Goal: Navigation & Orientation: Find specific page/section

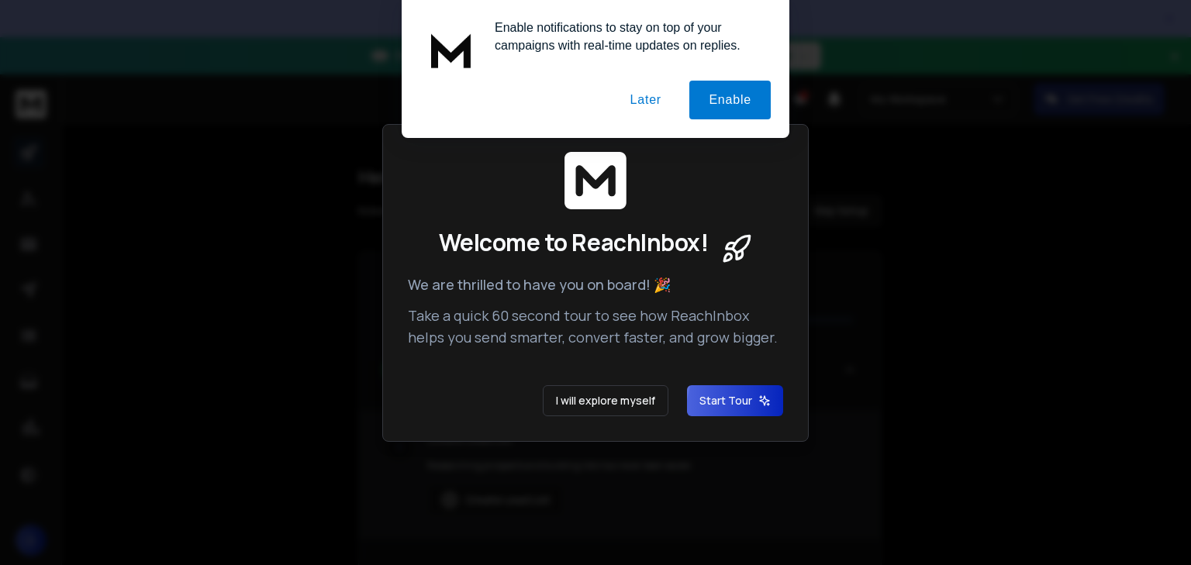
click at [646, 95] on button "Later" at bounding box center [645, 100] width 70 height 39
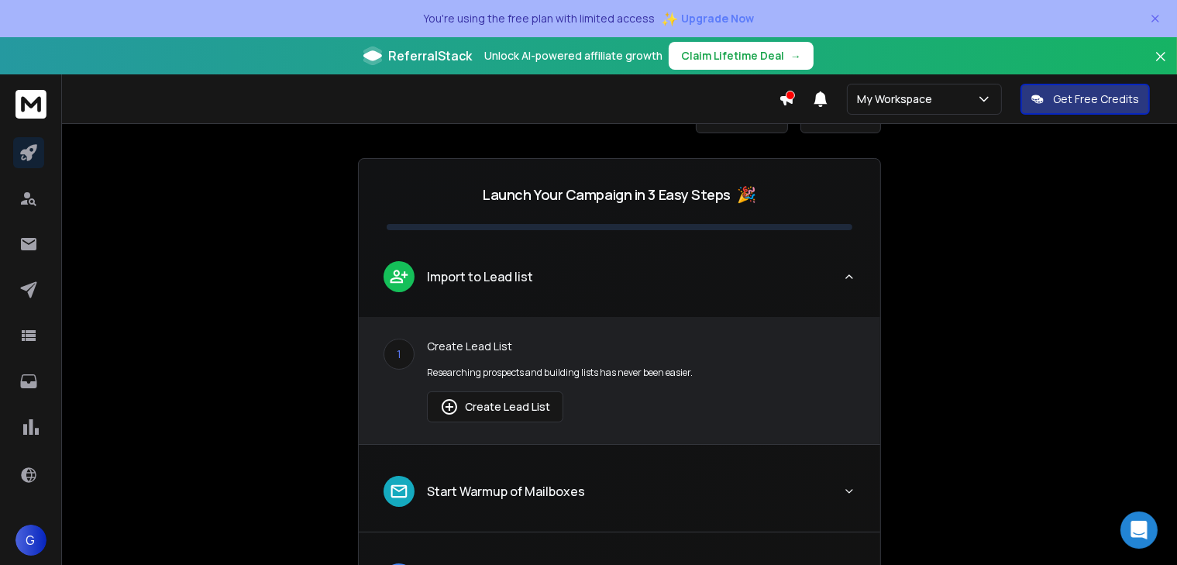
scroll to position [95, 0]
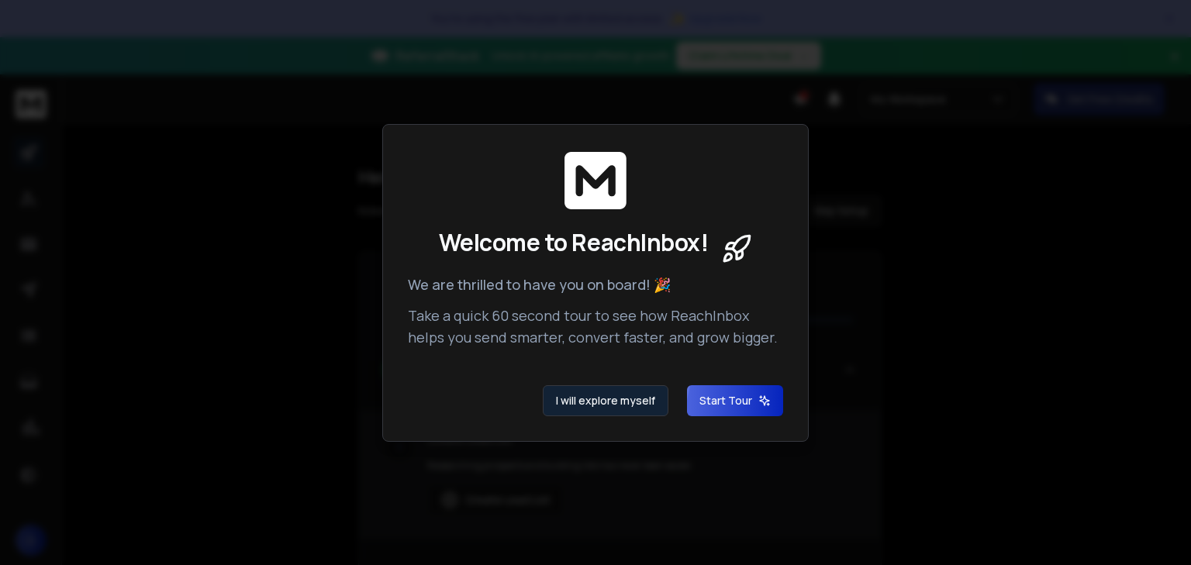
click at [640, 401] on button "I will explore myself" at bounding box center [606, 400] width 126 height 31
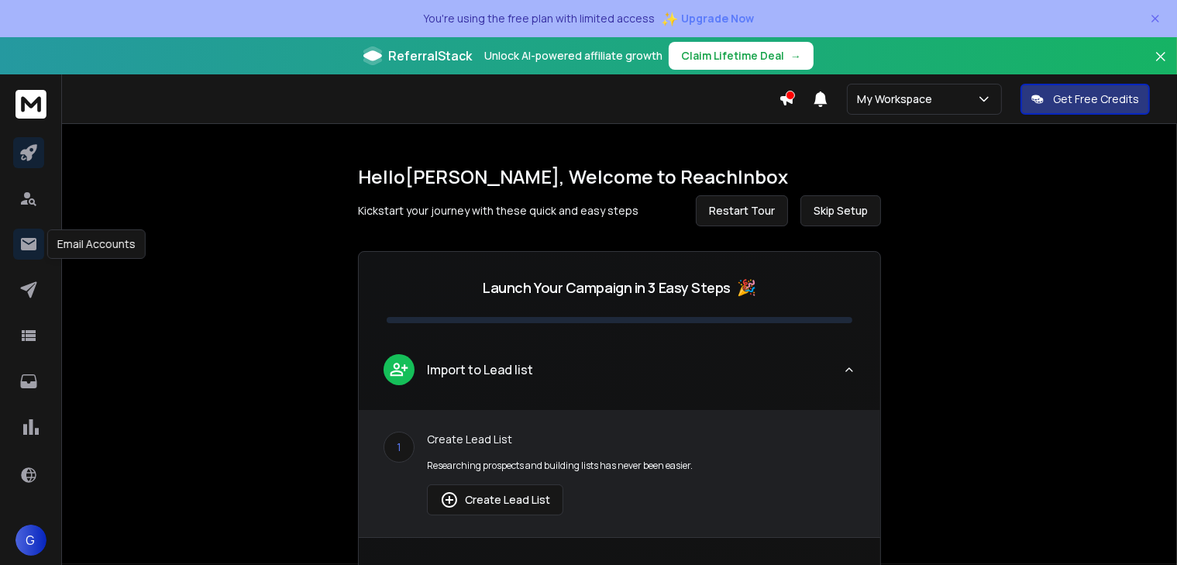
click at [29, 247] on icon at bounding box center [29, 244] width 16 height 12
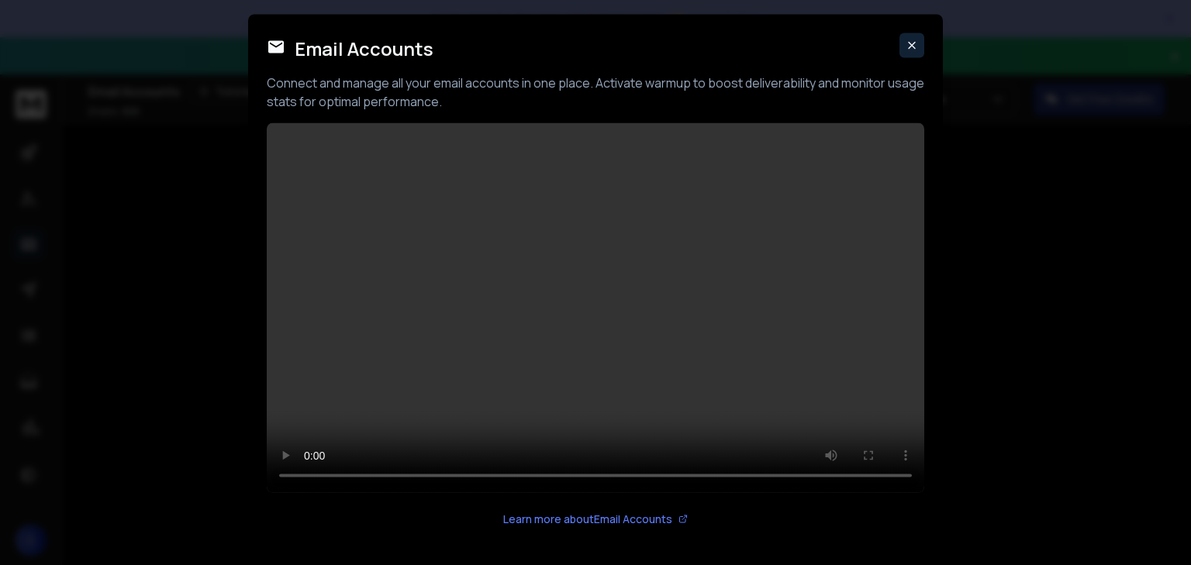
click at [919, 44] on button at bounding box center [911, 45] width 25 height 25
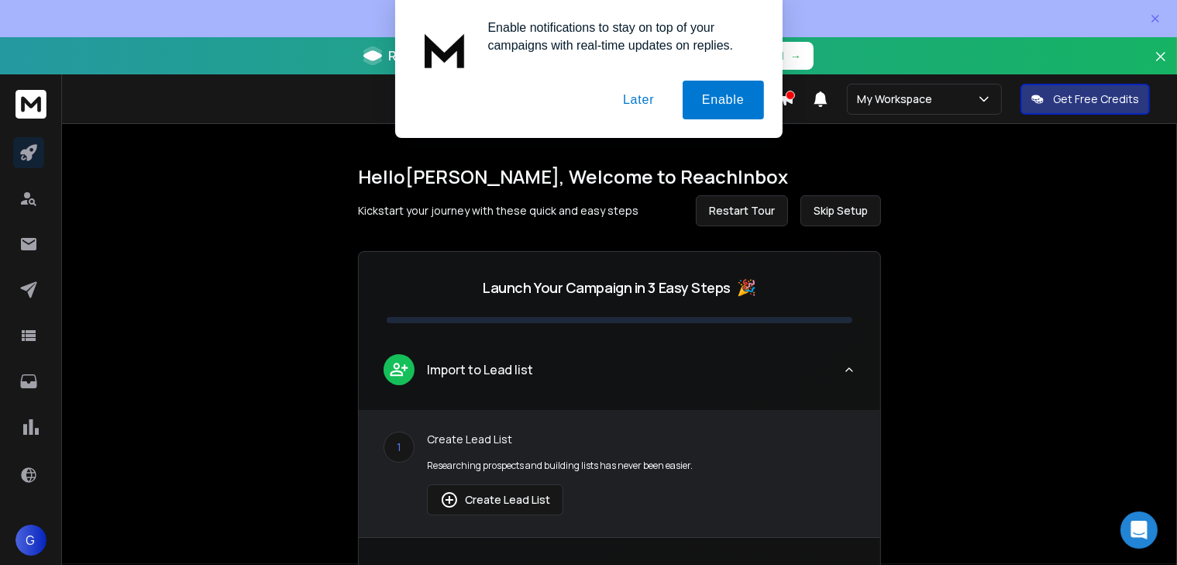
click at [629, 95] on button "Later" at bounding box center [639, 100] width 70 height 39
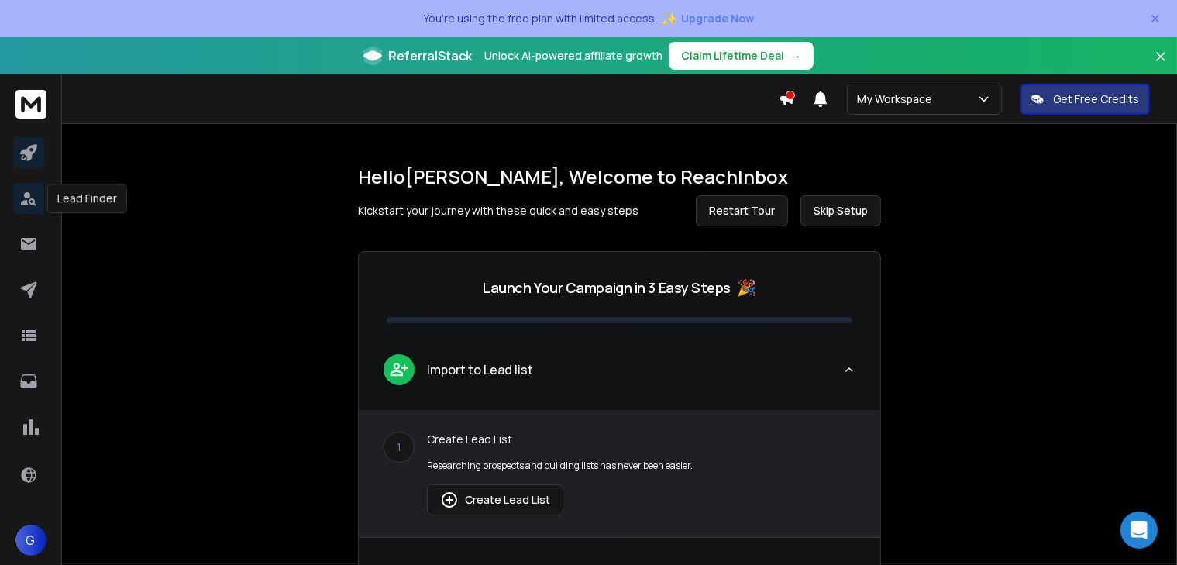
click at [26, 200] on icon at bounding box center [29, 202] width 16 height 8
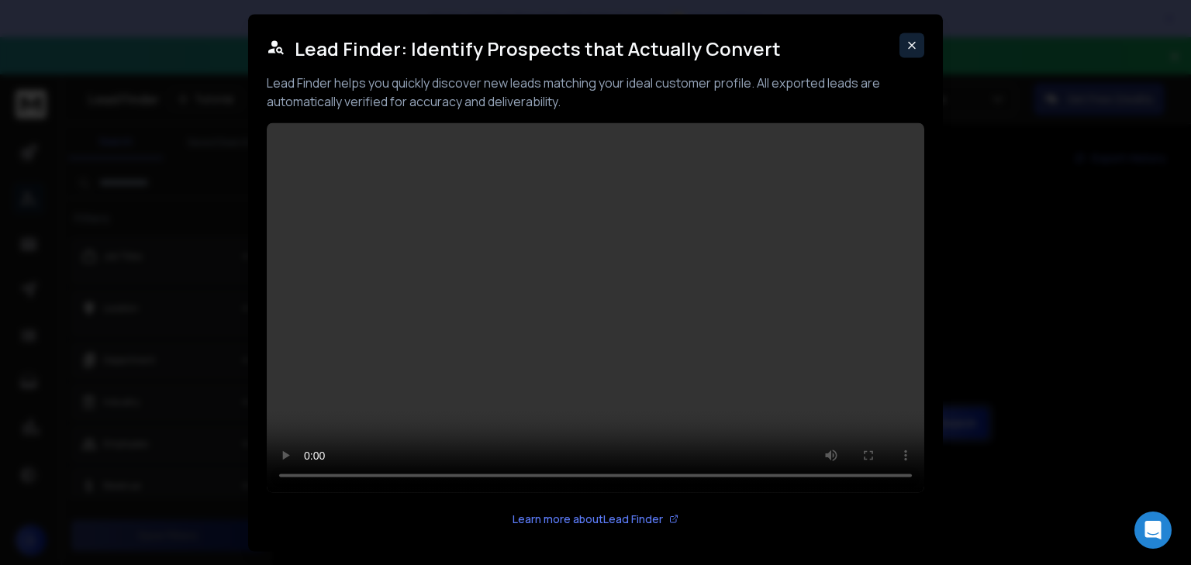
click at [911, 39] on icon at bounding box center [911, 45] width 12 height 12
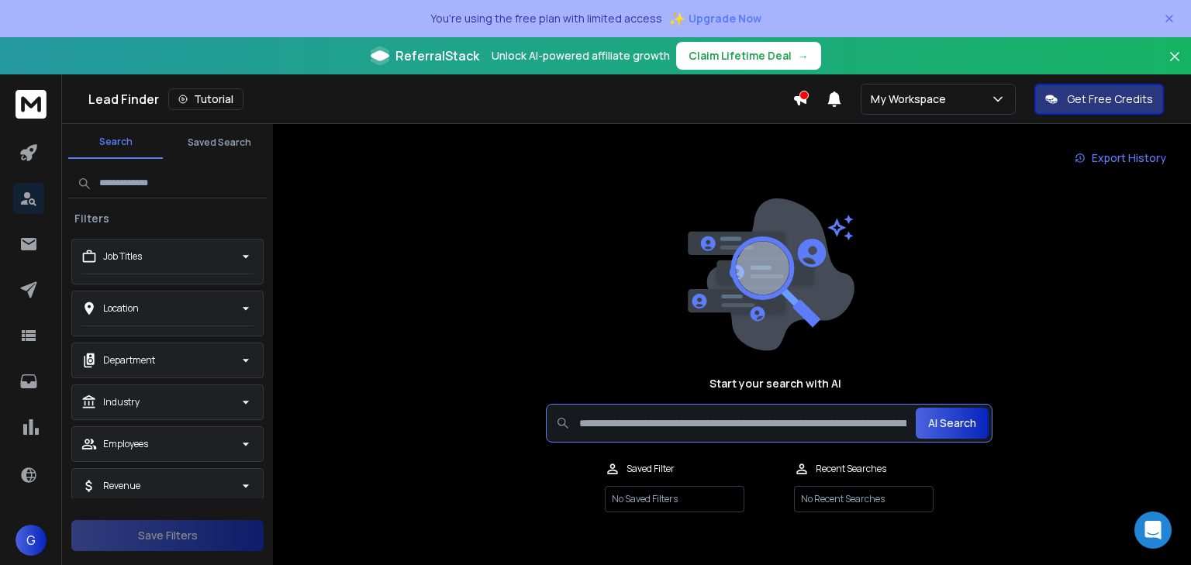
click at [153, 187] on input at bounding box center [167, 182] width 198 height 31
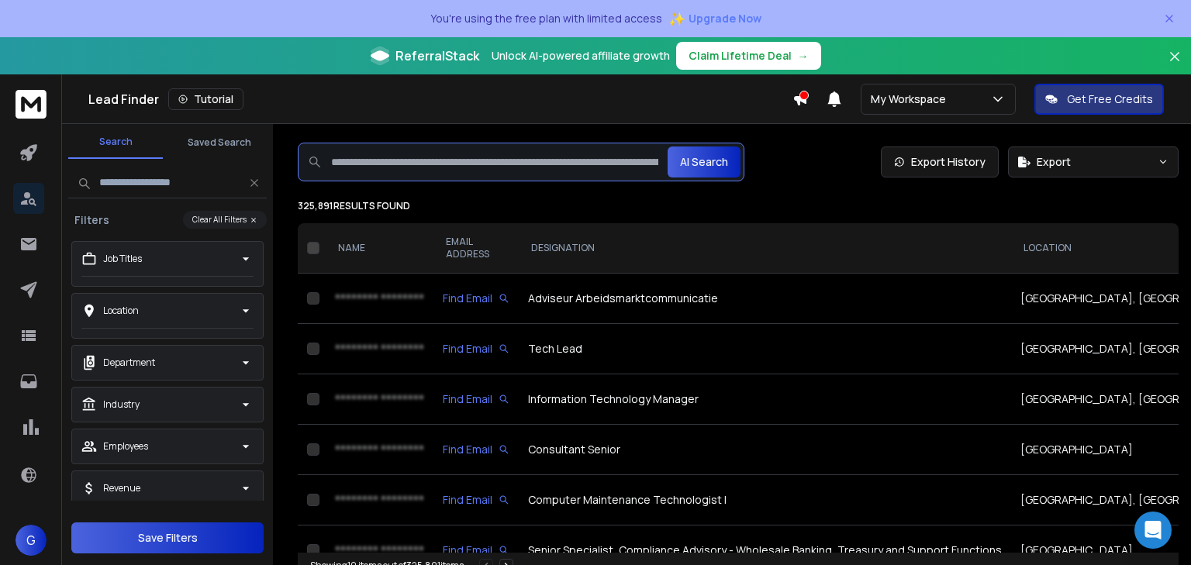
type input "**********"
click at [441, 161] on textarea at bounding box center [494, 161] width 327 height 31
type textarea "**********"
click at [709, 154] on button "AI Search" at bounding box center [704, 161] width 73 height 31
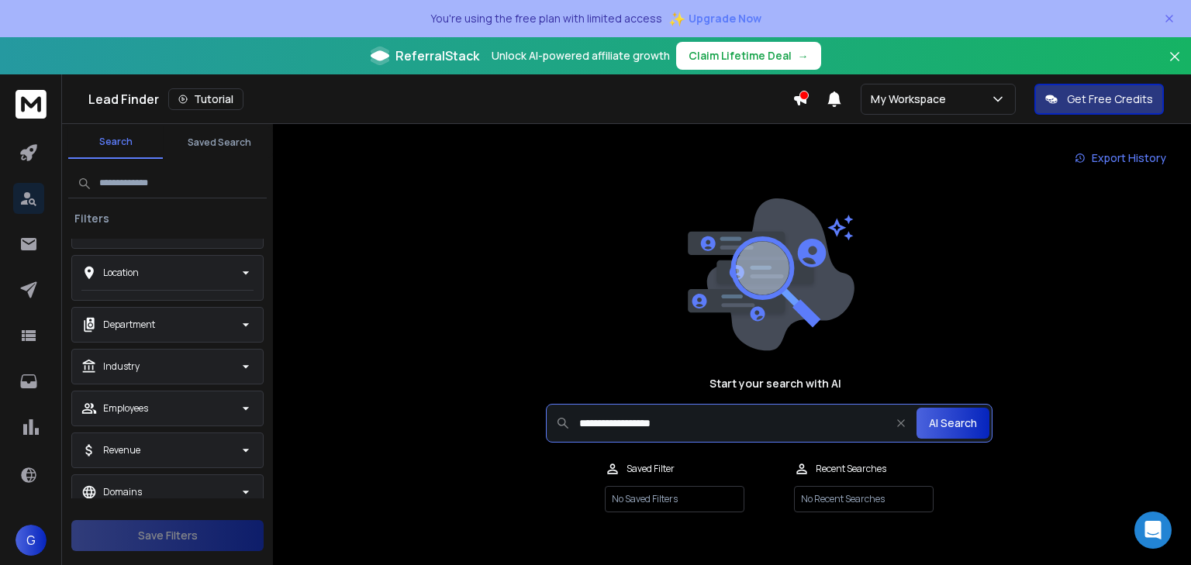
type input "**********"
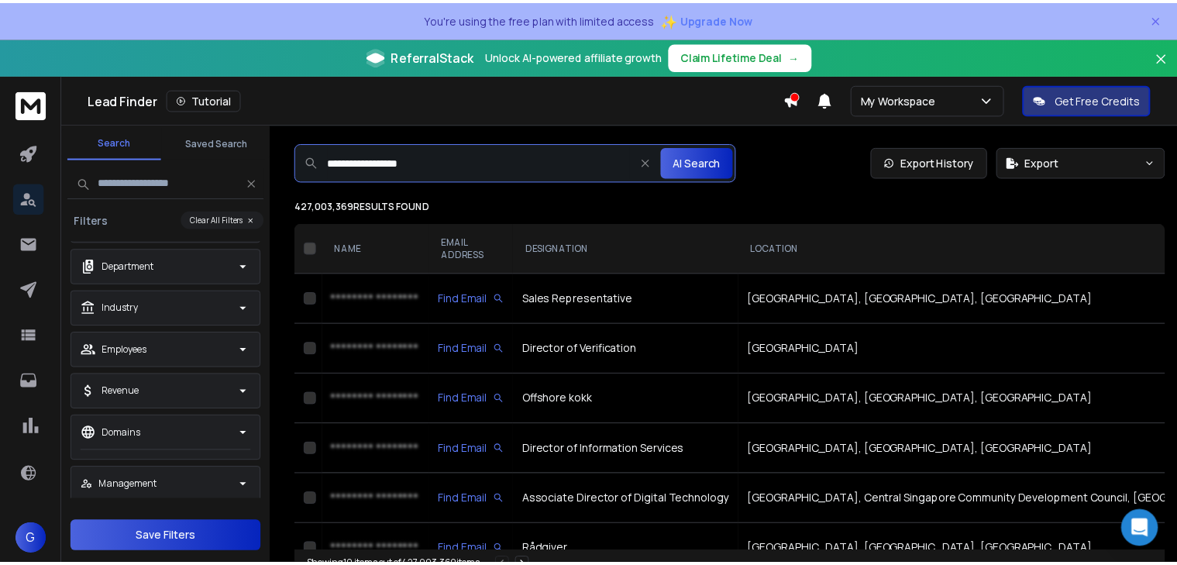
scroll to position [98, 0]
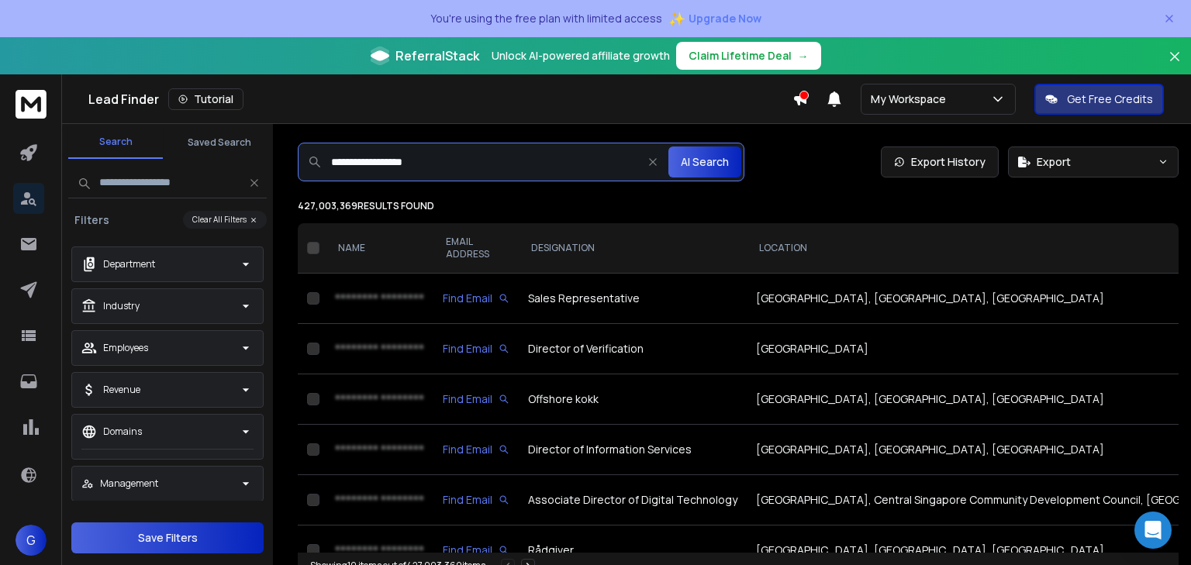
click at [31, 107] on icon at bounding box center [31, 104] width 31 height 29
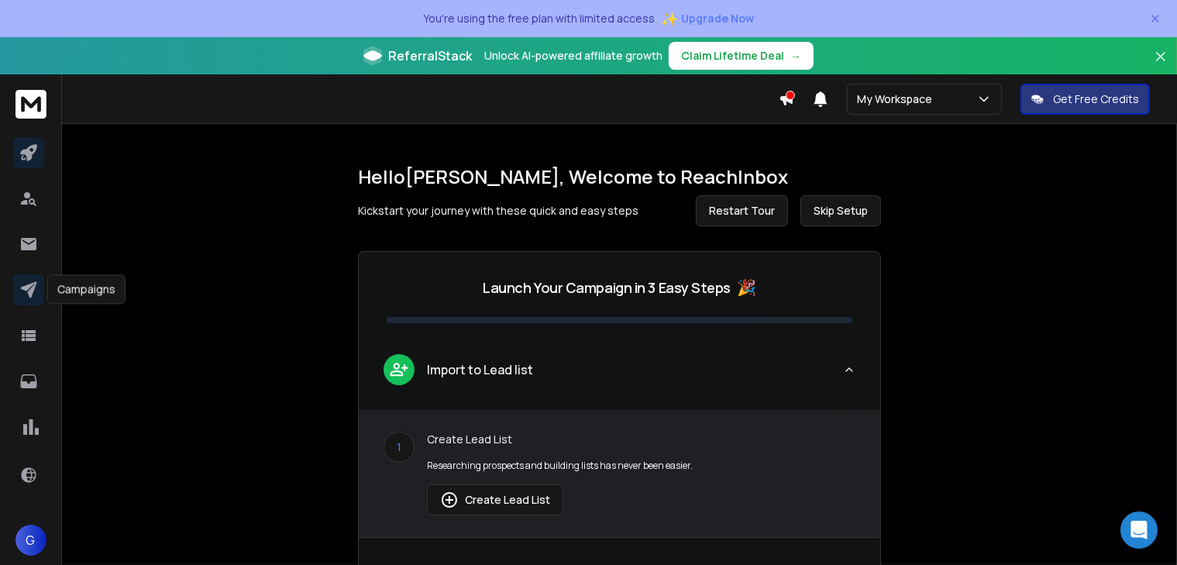
click at [29, 296] on icon at bounding box center [28, 290] width 16 height 16
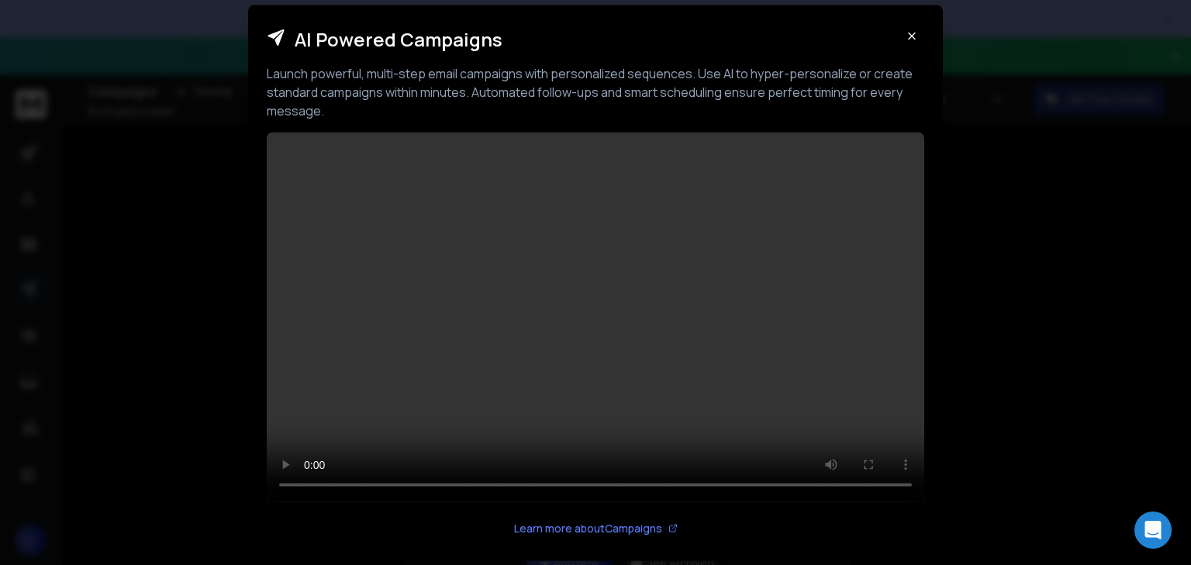
click at [924, 36] on div "AI Powered Campaigns" at bounding box center [595, 34] width 694 height 59
click at [915, 40] on icon at bounding box center [911, 35] width 12 height 12
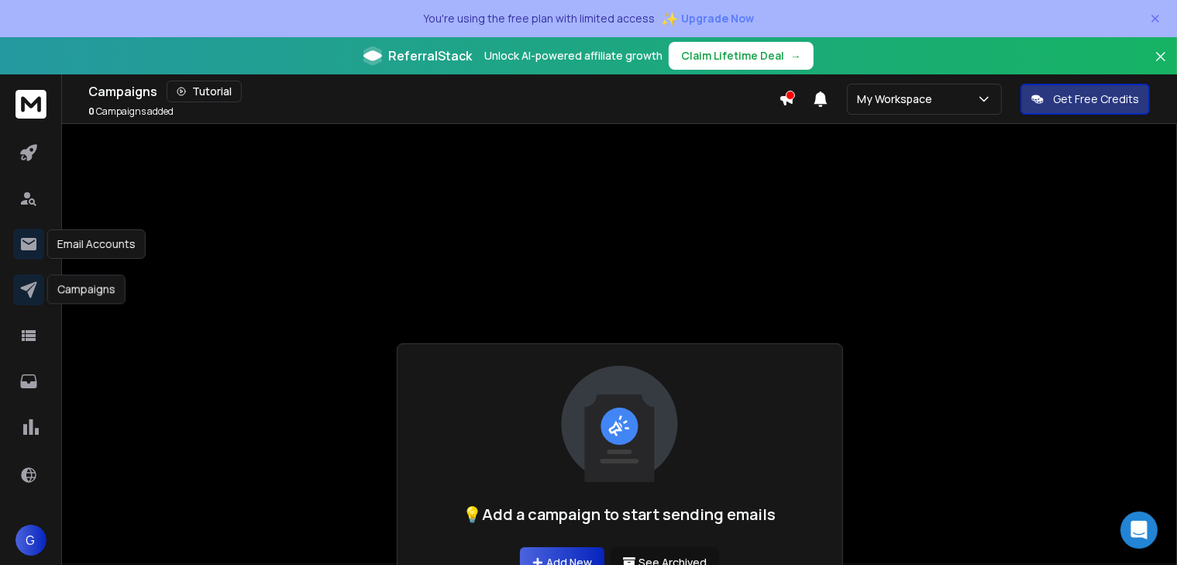
click at [29, 244] on icon at bounding box center [29, 244] width 16 height 12
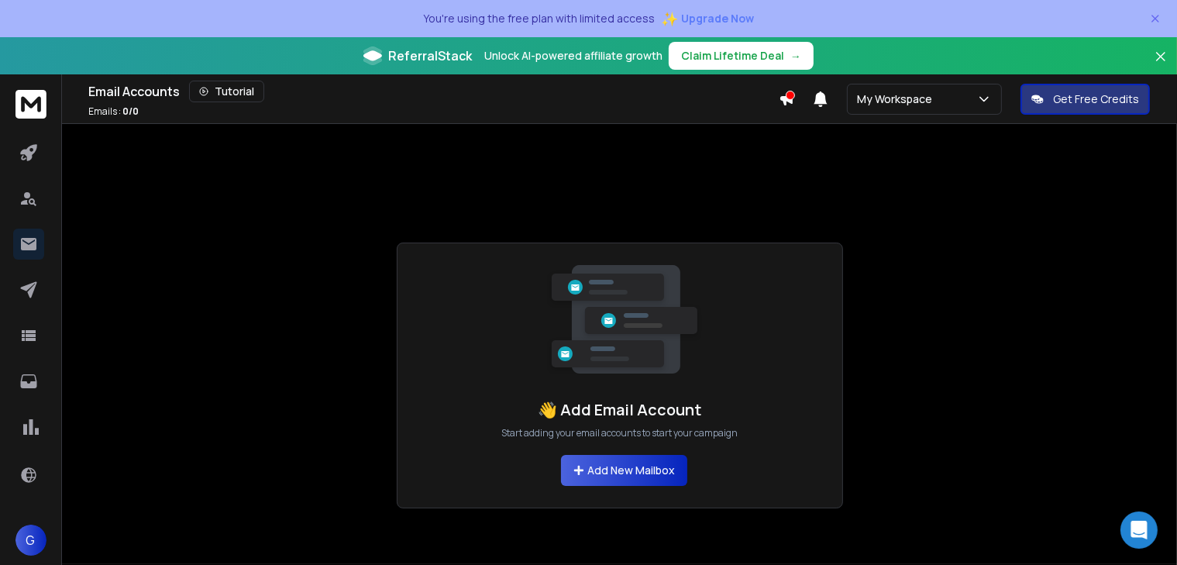
scroll to position [38, 0]
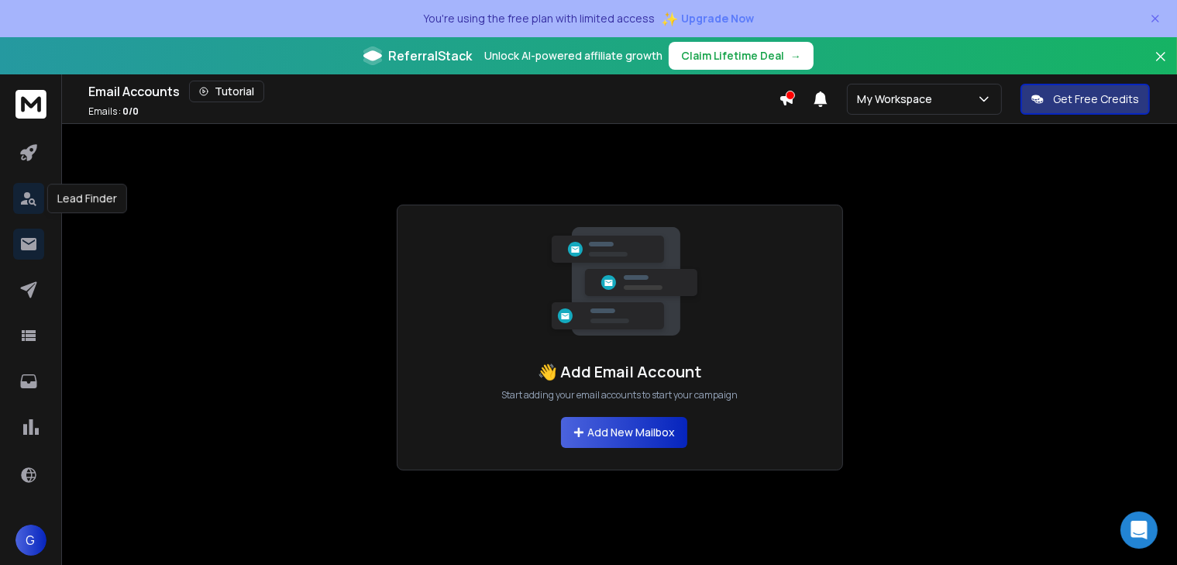
click at [22, 198] on icon at bounding box center [28, 198] width 19 height 19
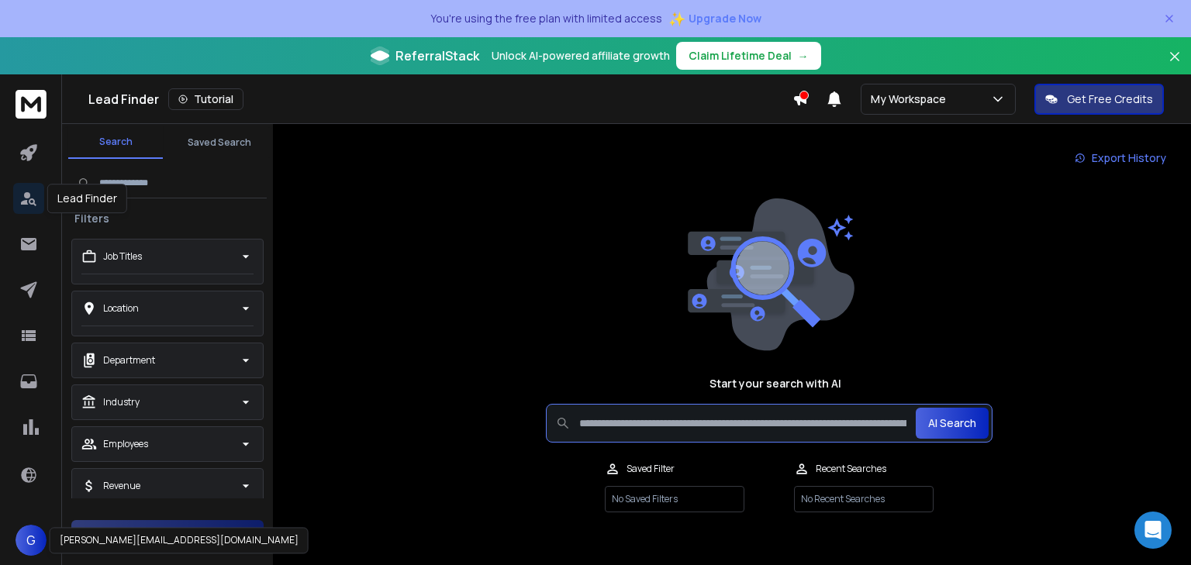
click at [14, 553] on div "G" at bounding box center [31, 322] width 62 height 497
click at [40, 536] on span "G" at bounding box center [31, 540] width 31 height 31
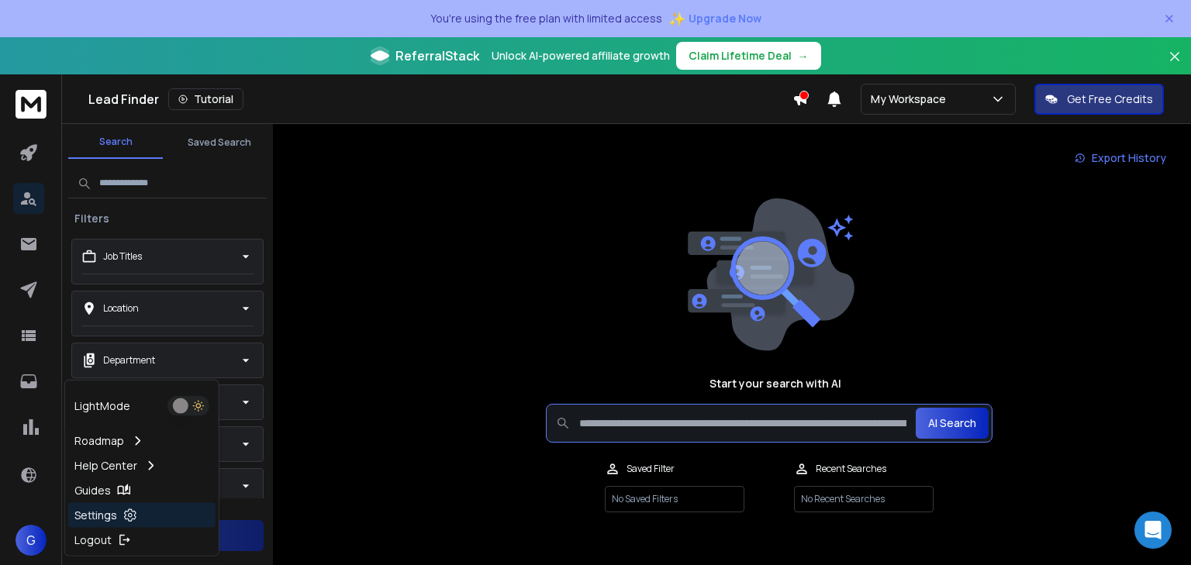
click at [126, 515] on icon at bounding box center [130, 515] width 14 height 14
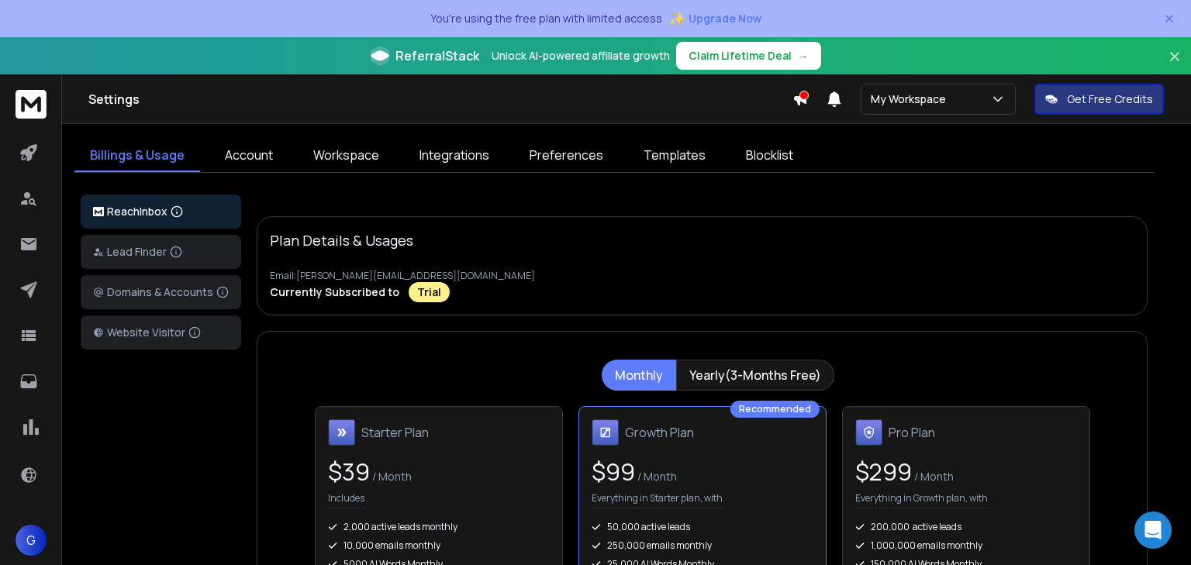
scroll to position [31, 0]
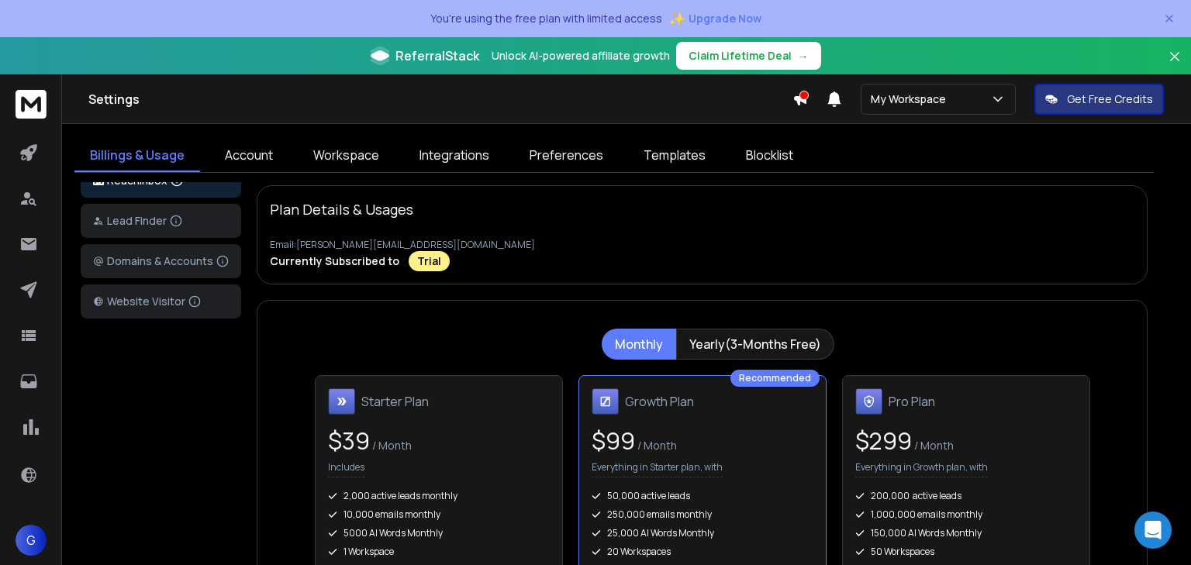
click at [774, 158] on link "Blocklist" at bounding box center [769, 156] width 78 height 33
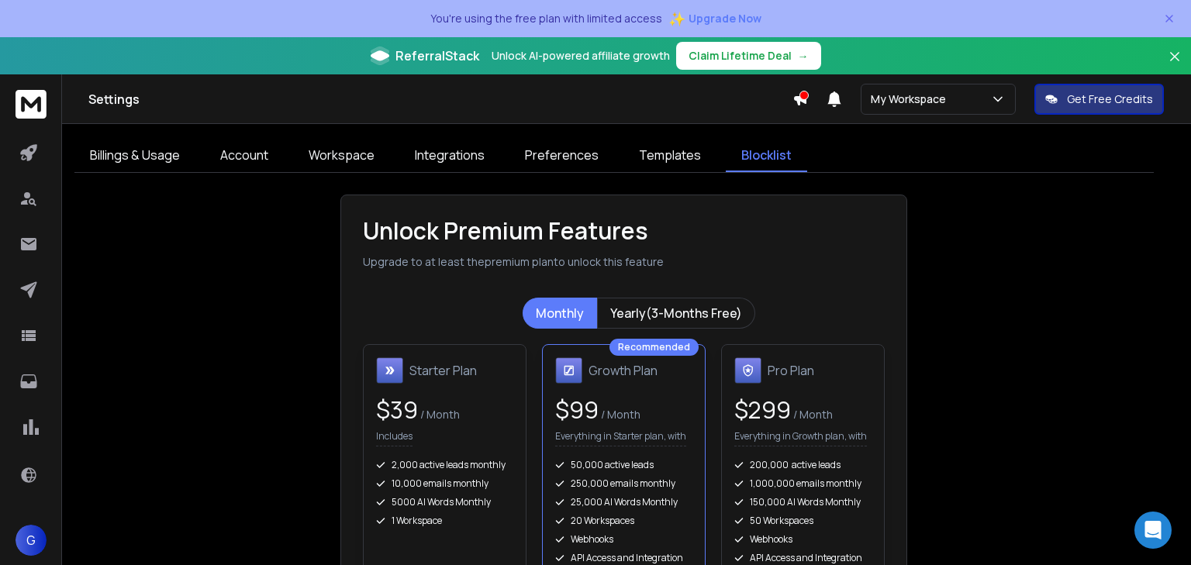
click at [570, 158] on link "Preferences" at bounding box center [561, 156] width 105 height 33
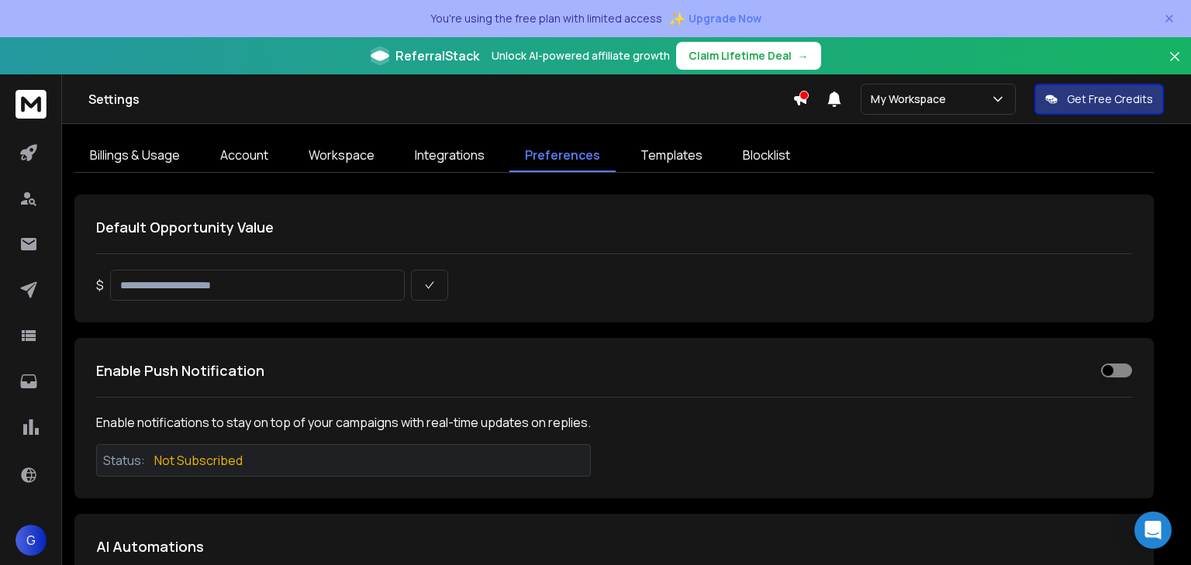
click at [257, 147] on link "Account" at bounding box center [244, 156] width 79 height 33
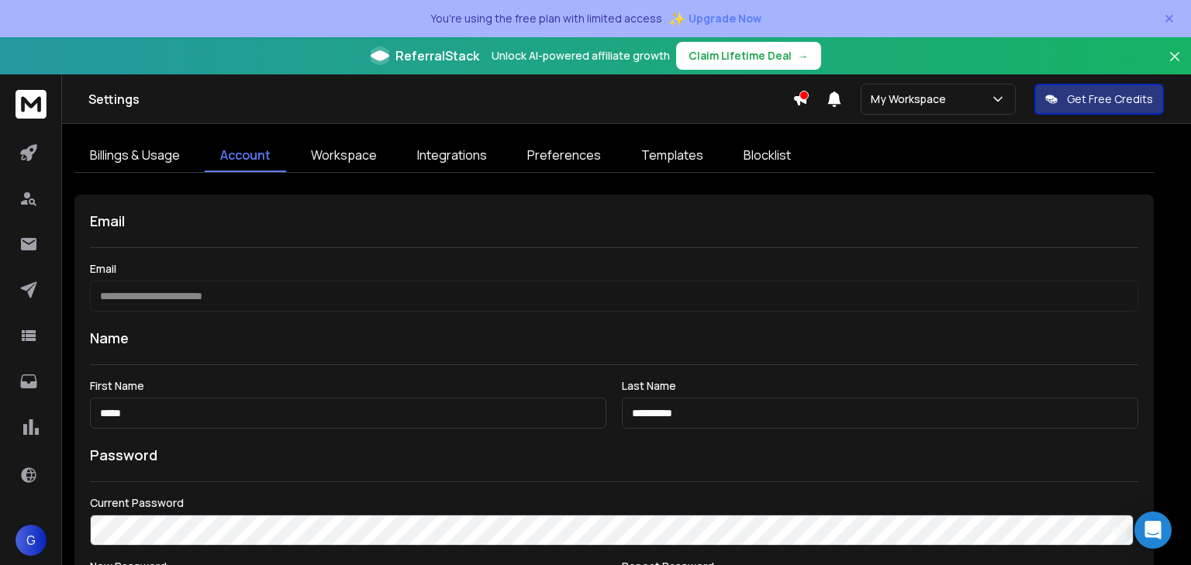
scroll to position [2, 0]
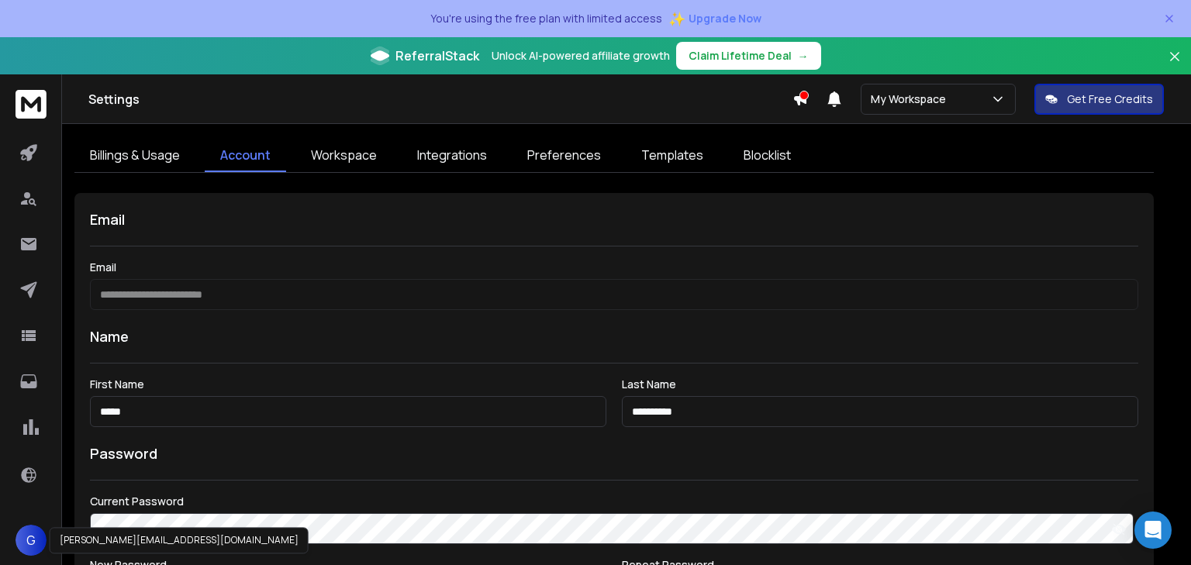
click at [29, 532] on span "G" at bounding box center [31, 540] width 31 height 31
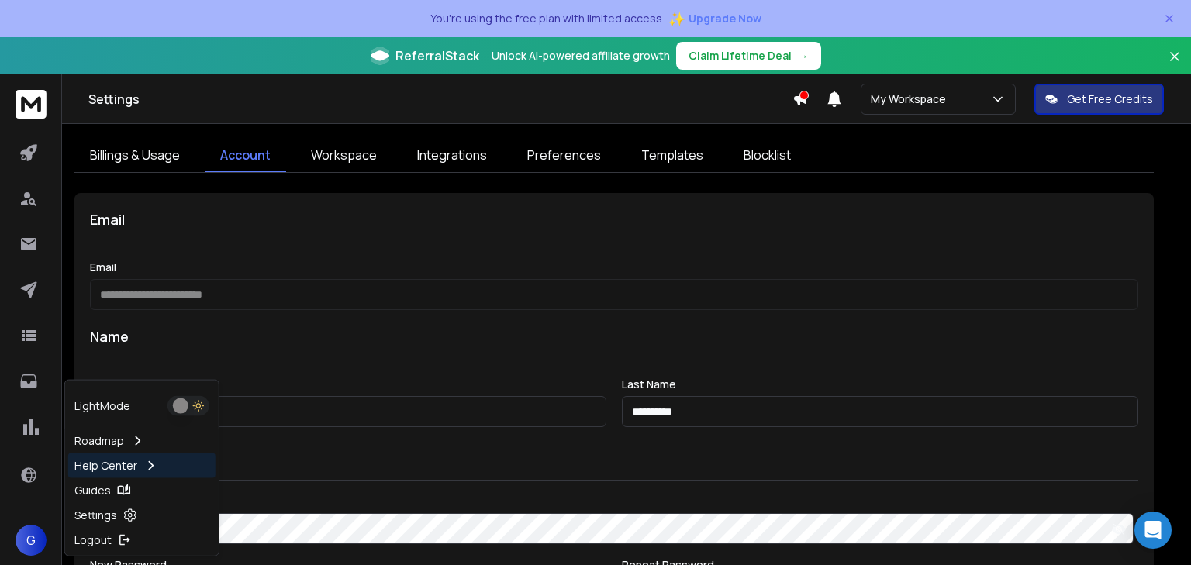
click at [150, 467] on icon at bounding box center [151, 466] width 16 height 16
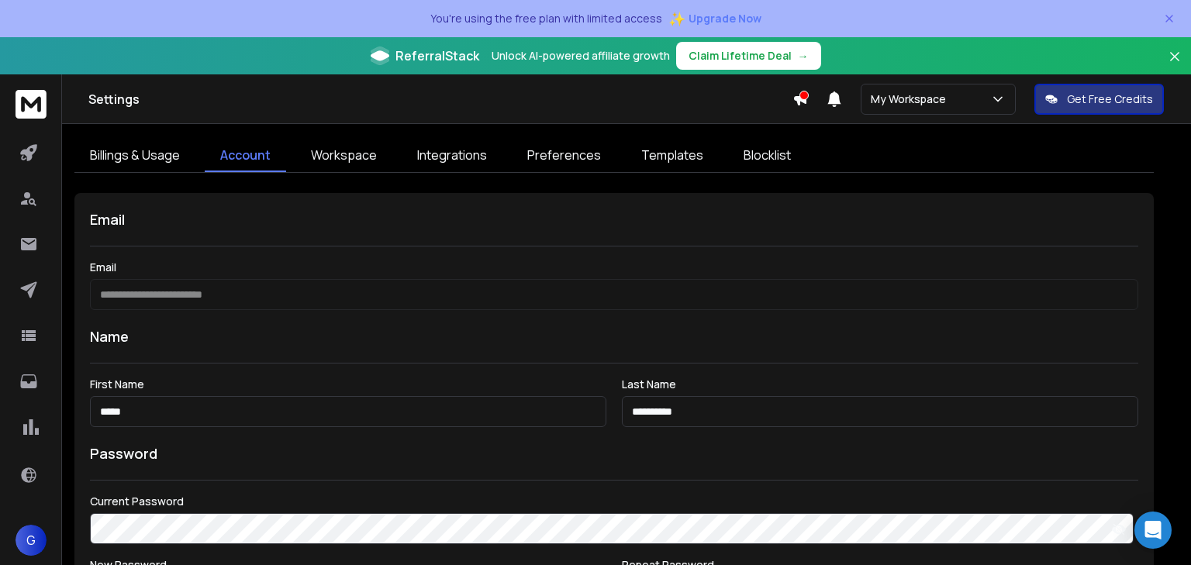
click at [119, 157] on link "Billings & Usage" at bounding box center [134, 156] width 121 height 33
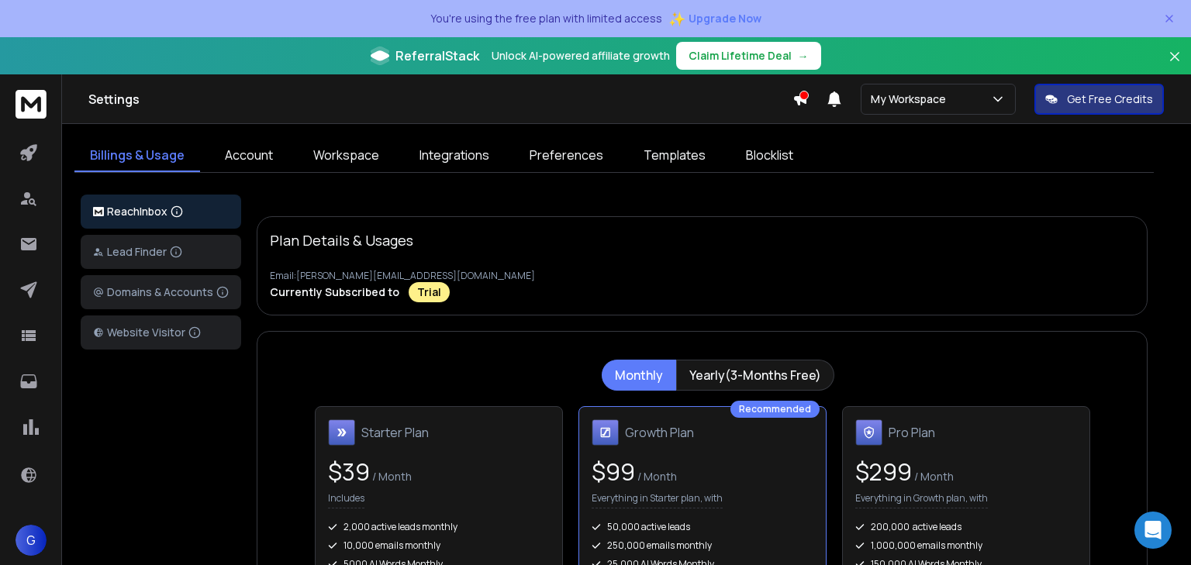
click at [205, 251] on button "Lead Finder" at bounding box center [161, 252] width 160 height 34
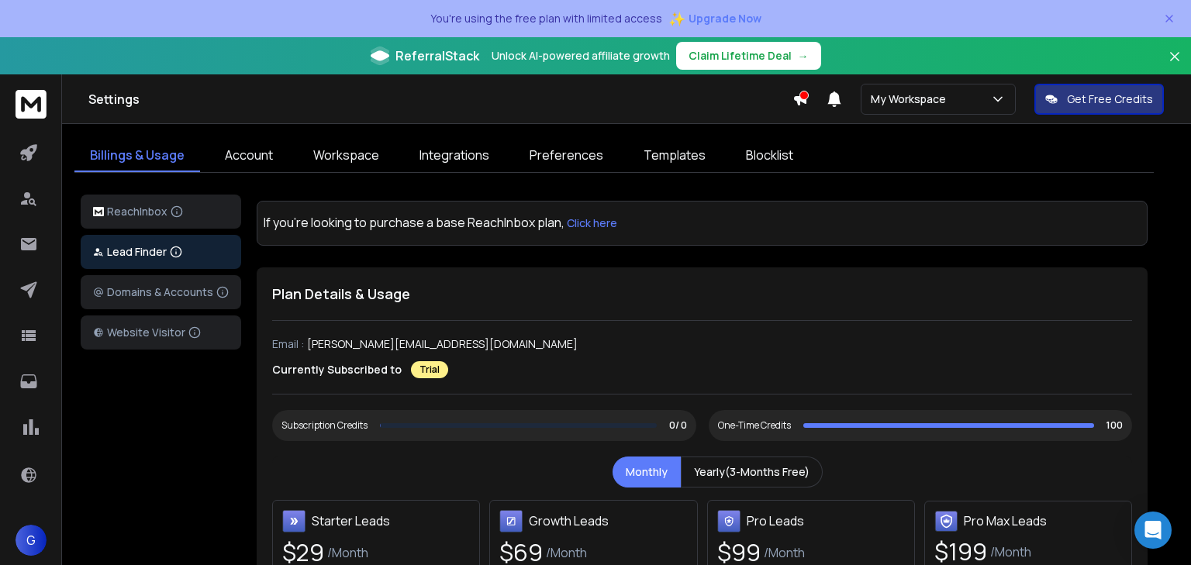
click at [236, 151] on link "Account" at bounding box center [248, 156] width 79 height 33
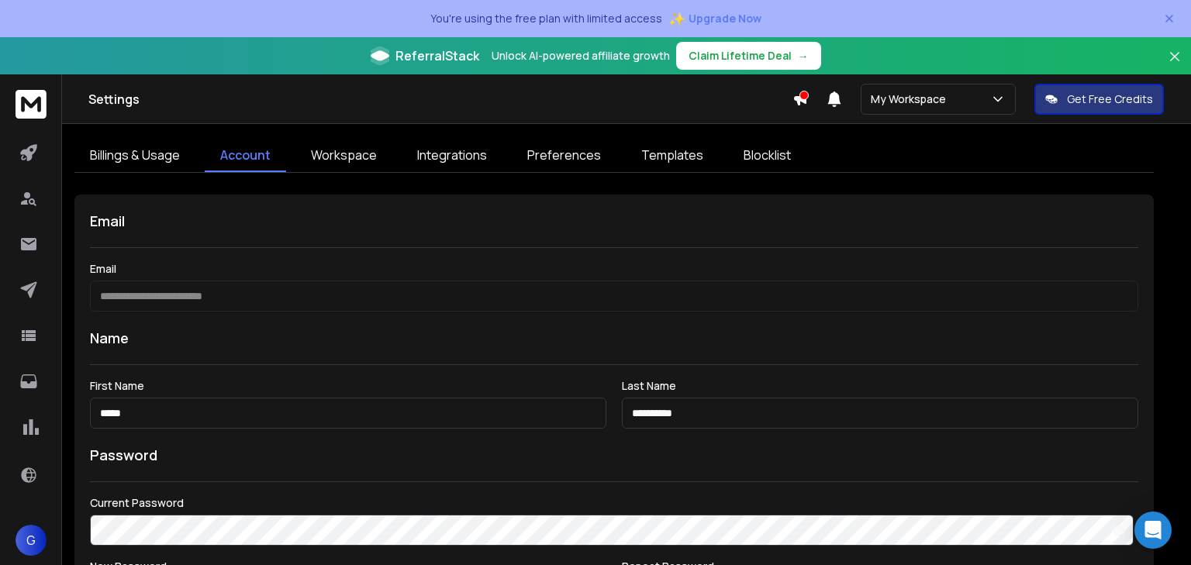
click at [488, 148] on link "Integrations" at bounding box center [451, 156] width 101 height 33
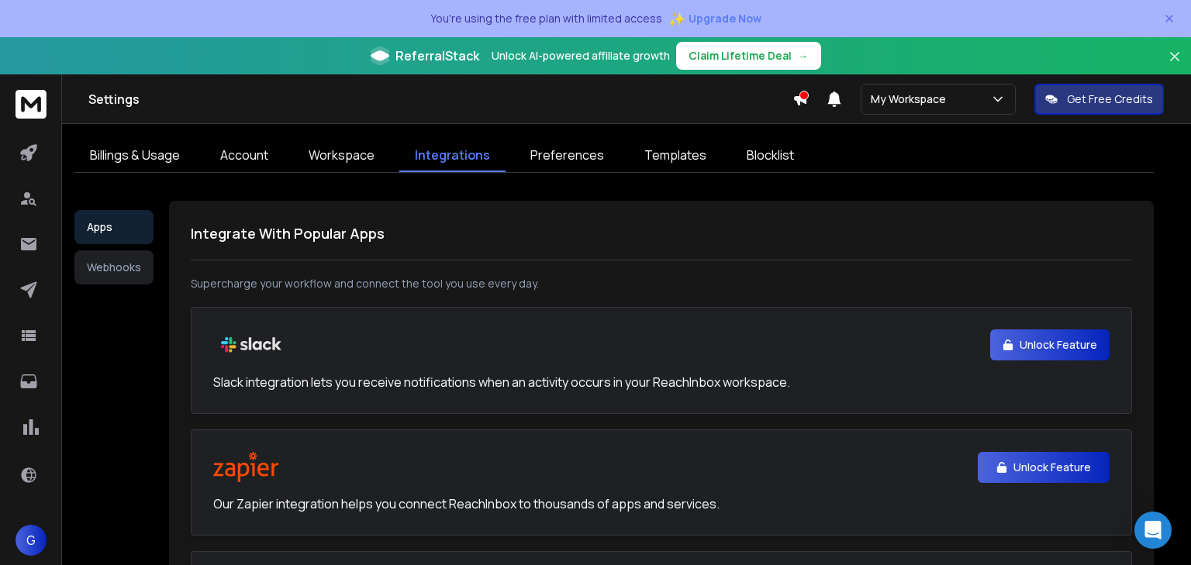
click at [557, 147] on link "Preferences" at bounding box center [567, 156] width 105 height 33
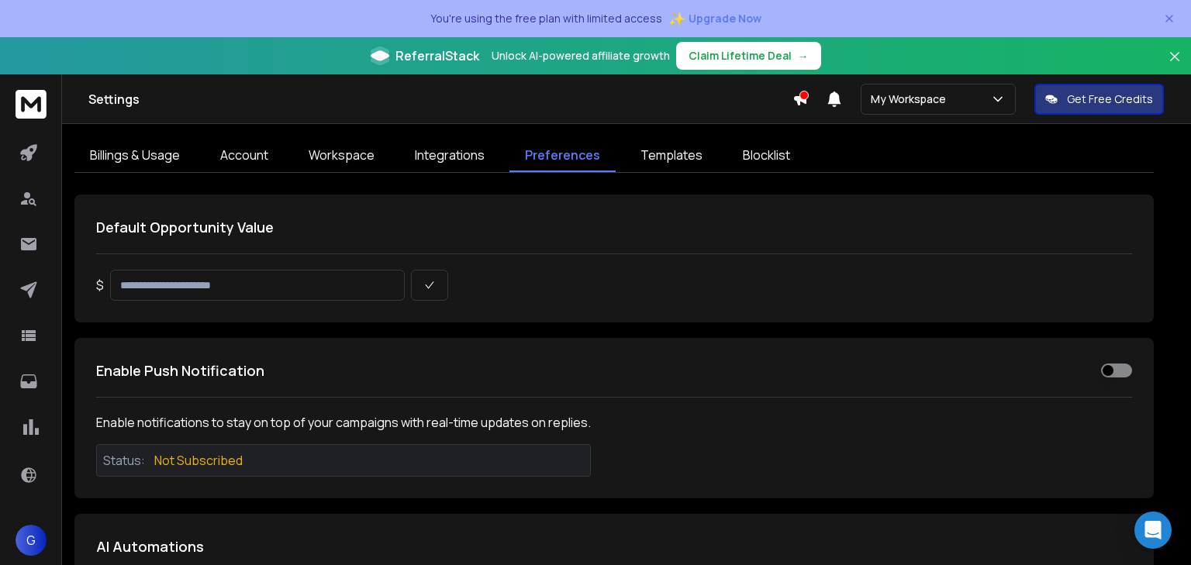
click at [680, 156] on link "Templates" at bounding box center [671, 156] width 93 height 33
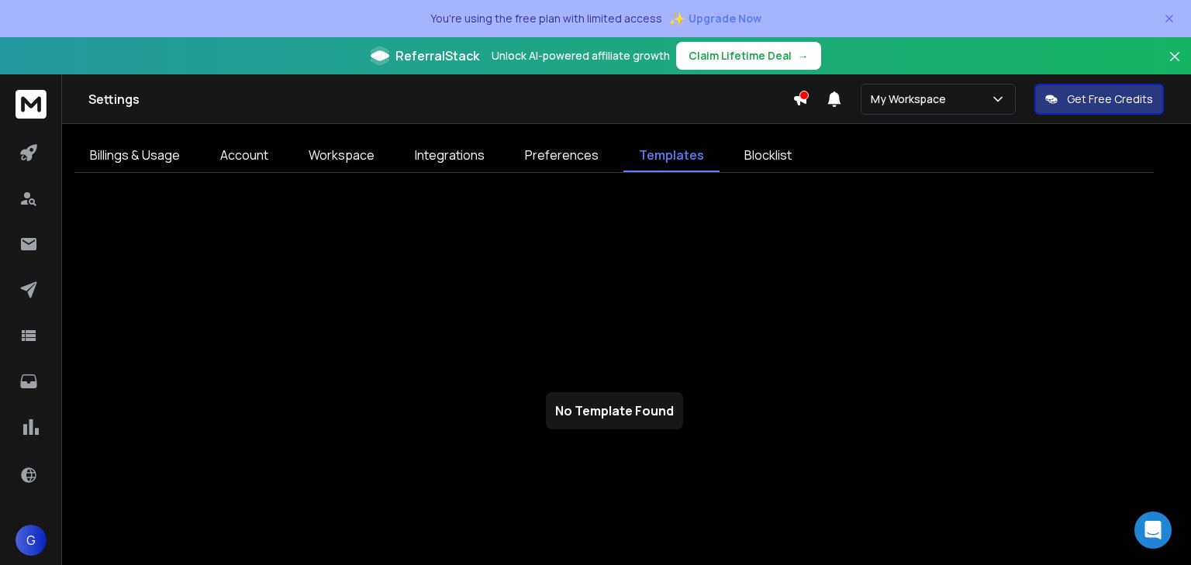
click at [770, 158] on link "Blocklist" at bounding box center [768, 156] width 78 height 33
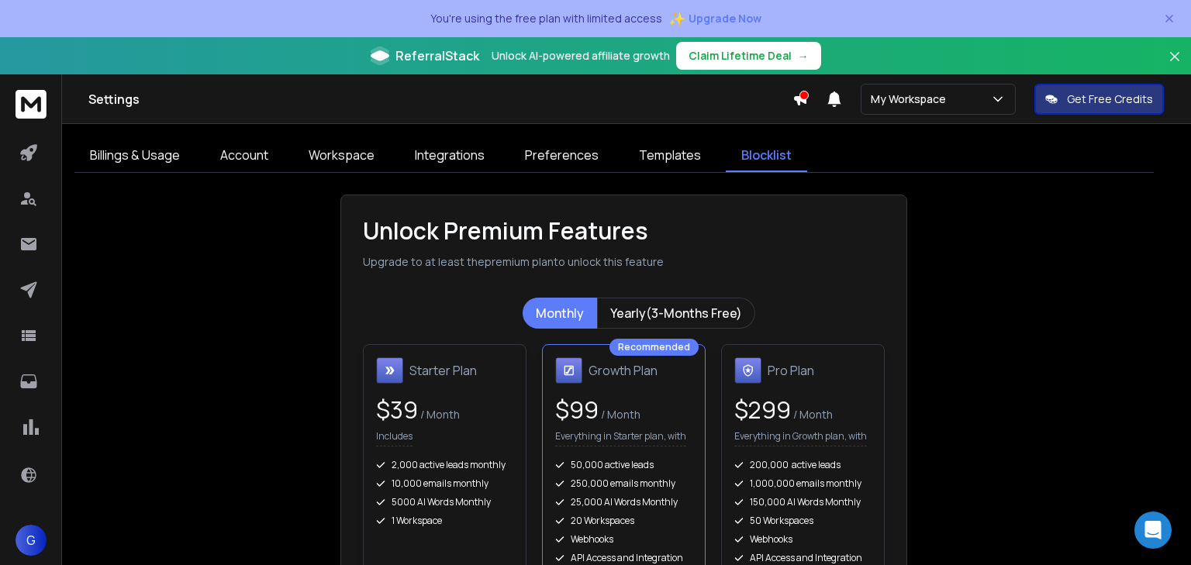
click at [443, 157] on link "Integrations" at bounding box center [449, 156] width 101 height 33
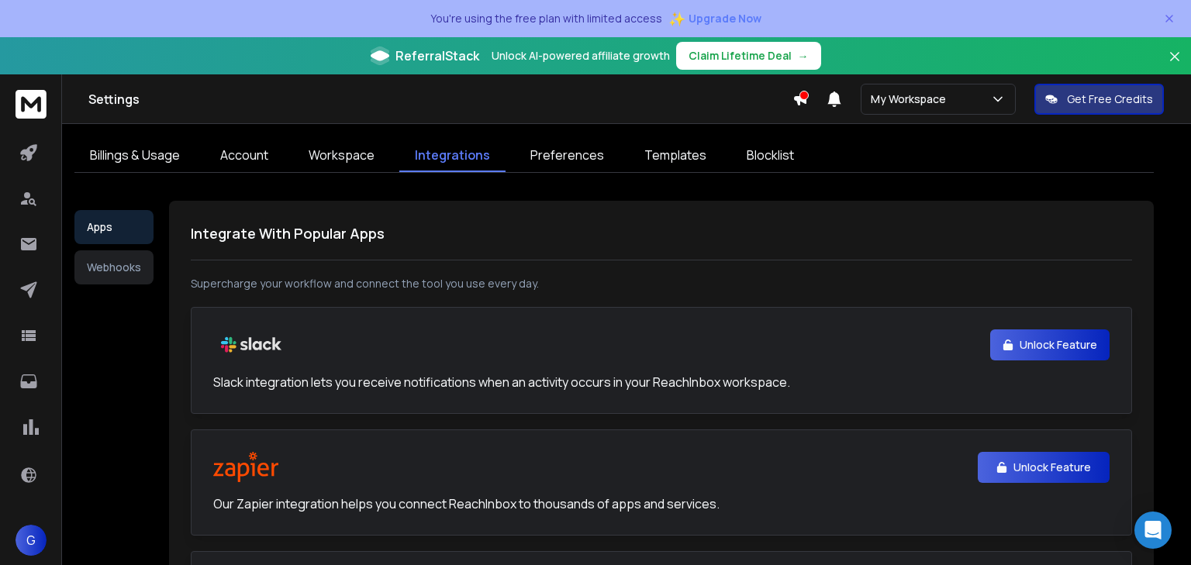
click at [353, 146] on link "Workspace" at bounding box center [341, 156] width 97 height 33
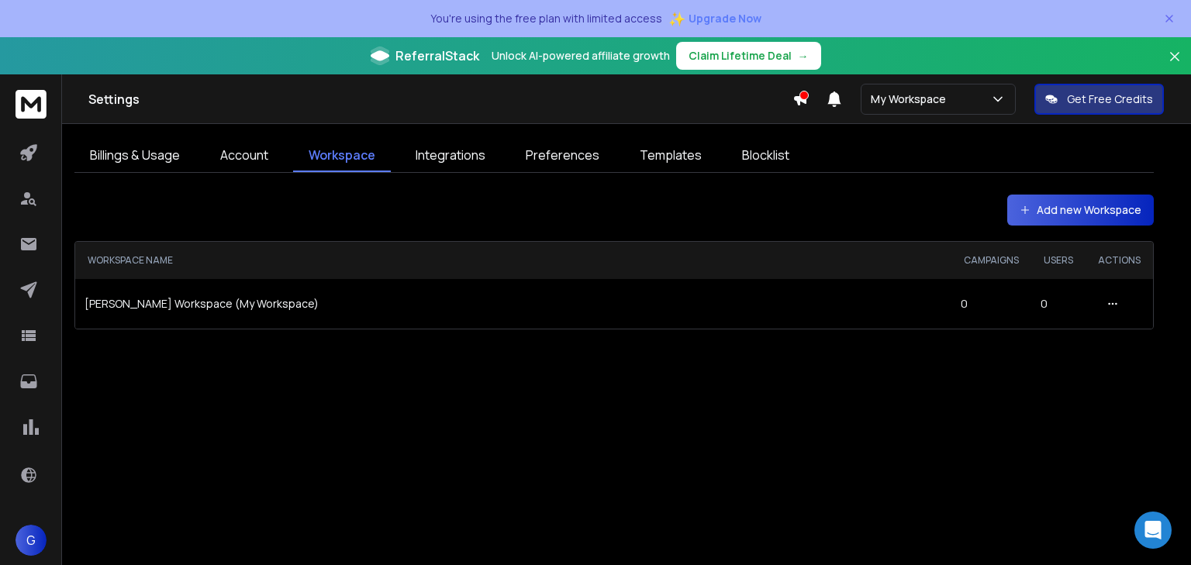
click at [254, 153] on link "Account" at bounding box center [244, 156] width 79 height 33
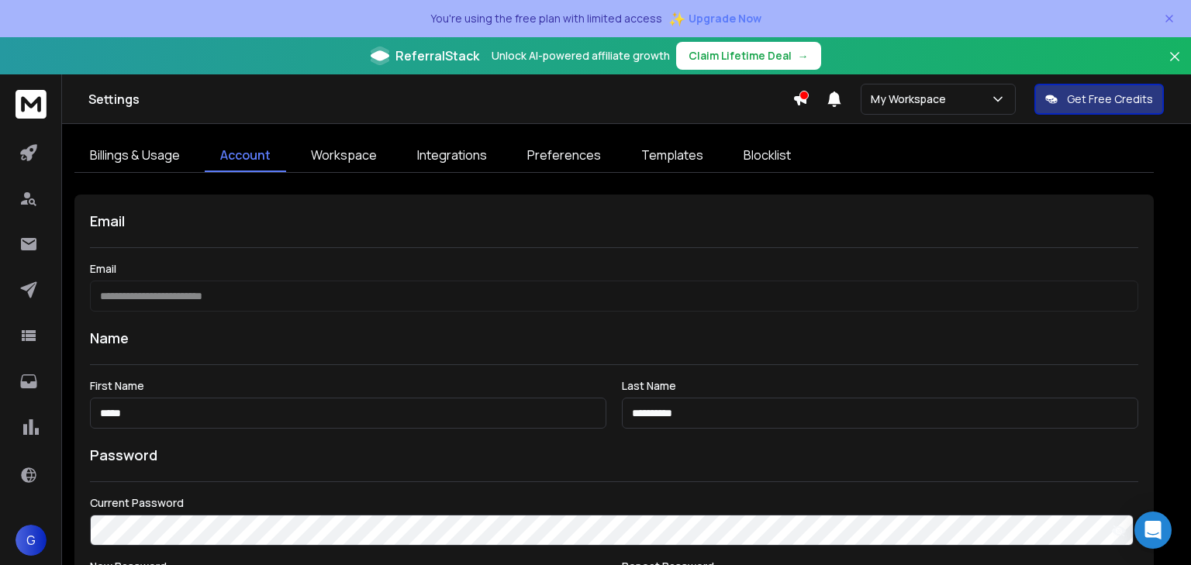
scroll to position [2, 0]
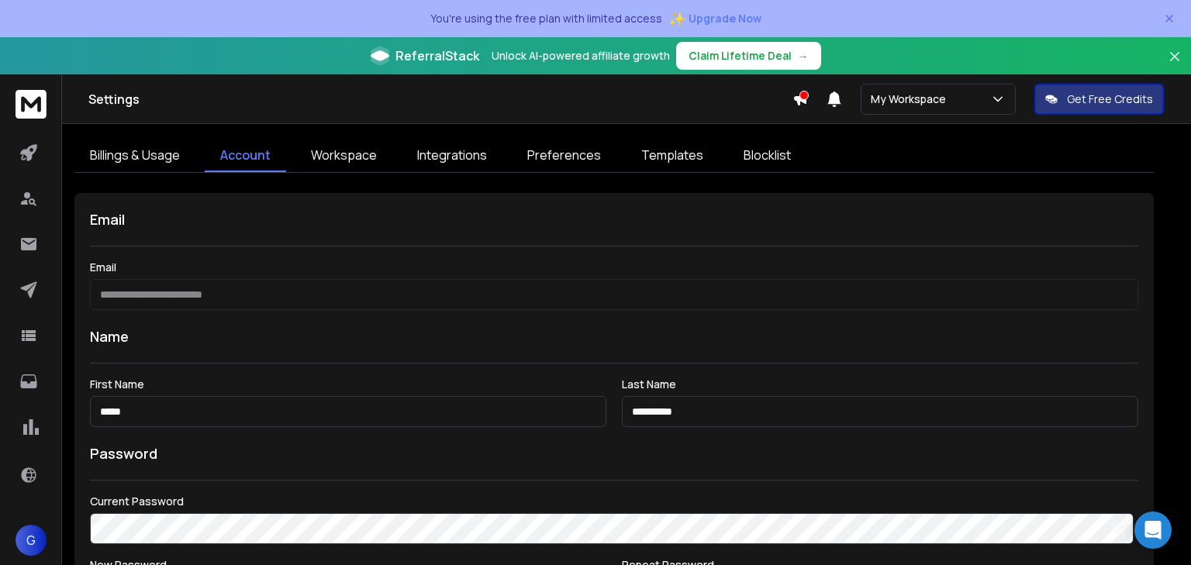
click at [150, 153] on link "Billings & Usage" at bounding box center [134, 156] width 121 height 33
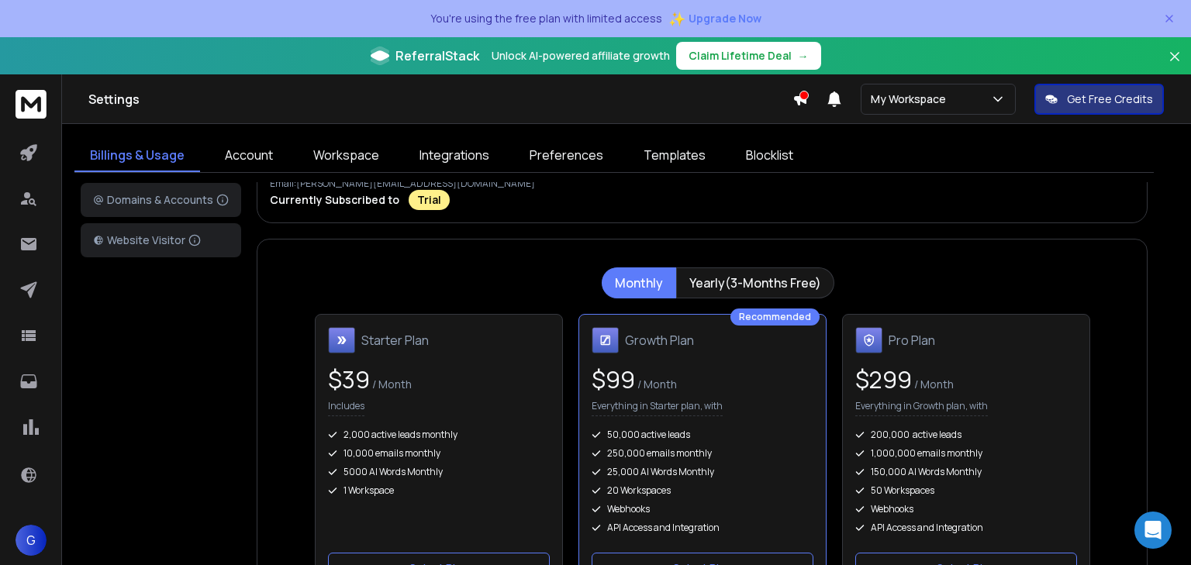
scroll to position [93, 0]
click at [151, 236] on button "Website Visitor" at bounding box center [161, 239] width 160 height 34
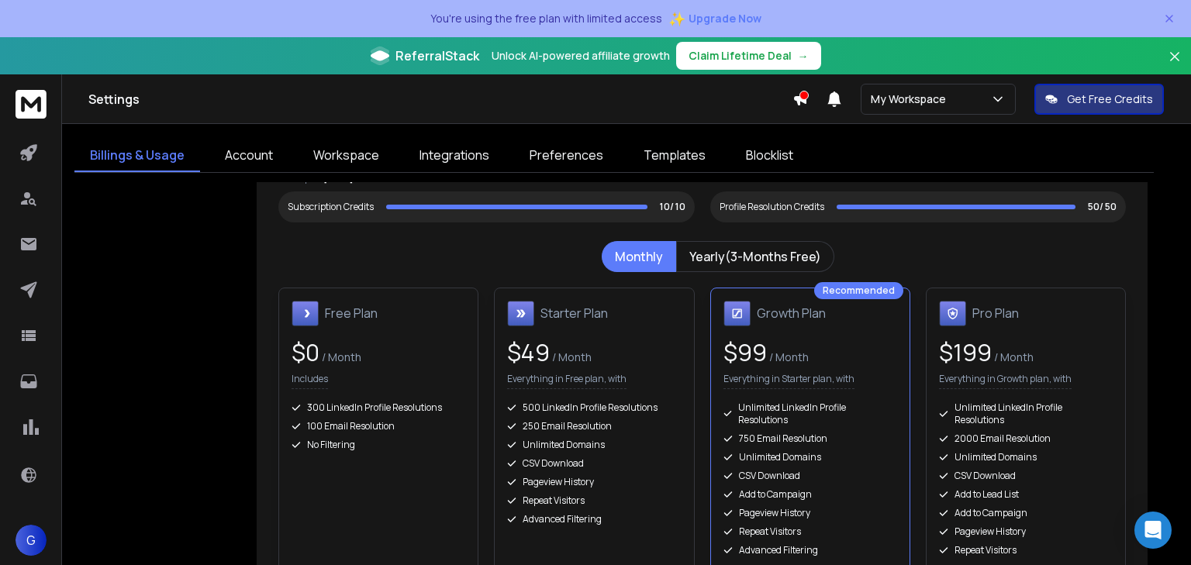
scroll to position [277, 0]
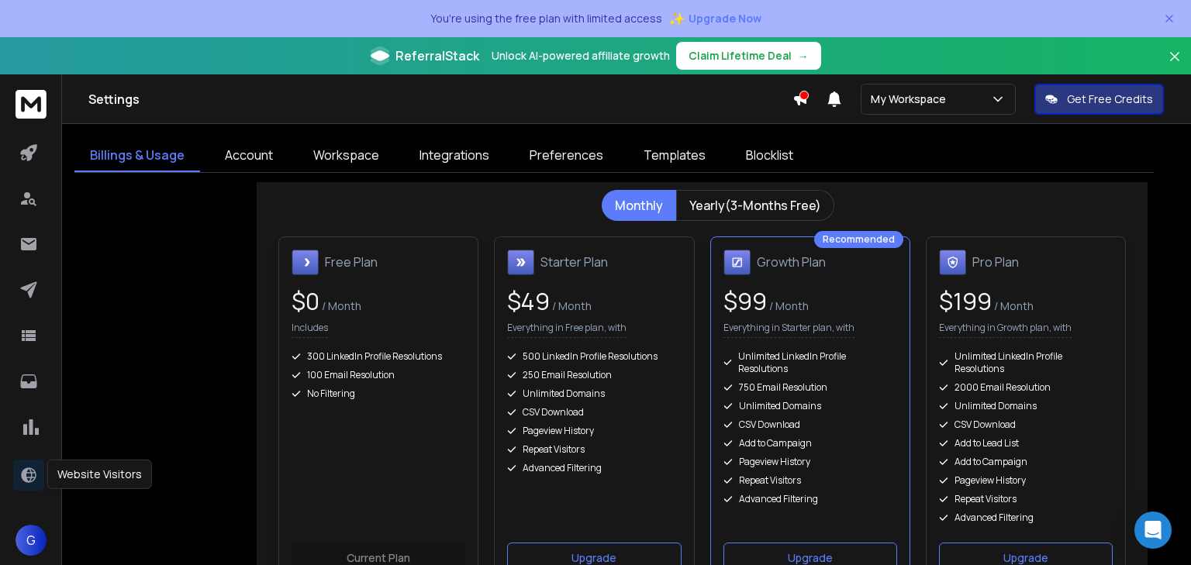
click at [29, 477] on icon at bounding box center [29, 475] width 16 height 16
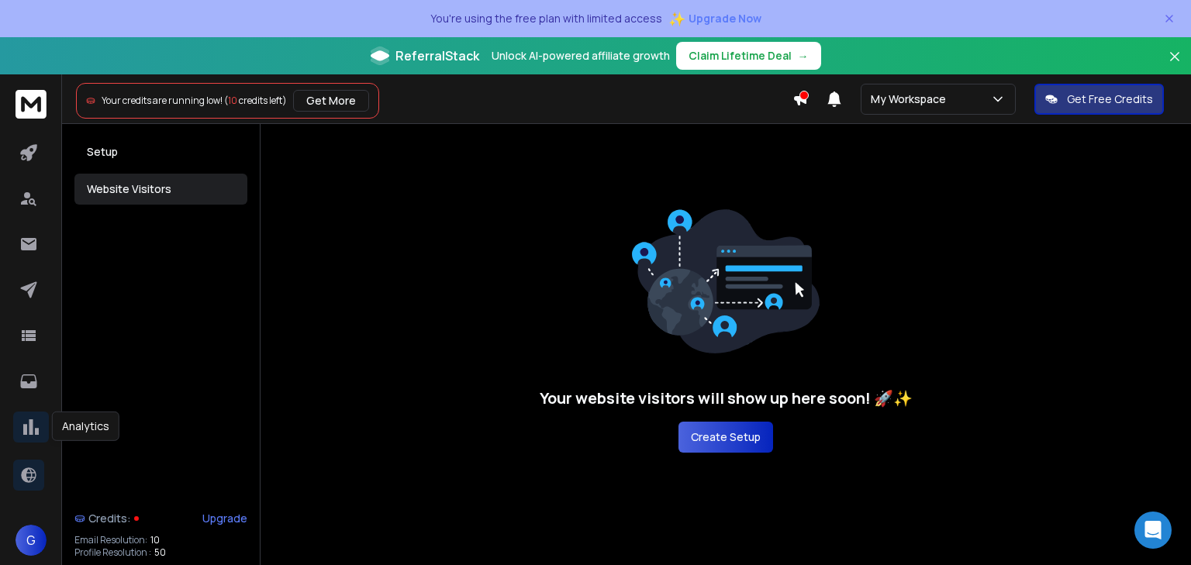
click at [37, 422] on icon at bounding box center [30, 426] width 23 height 23
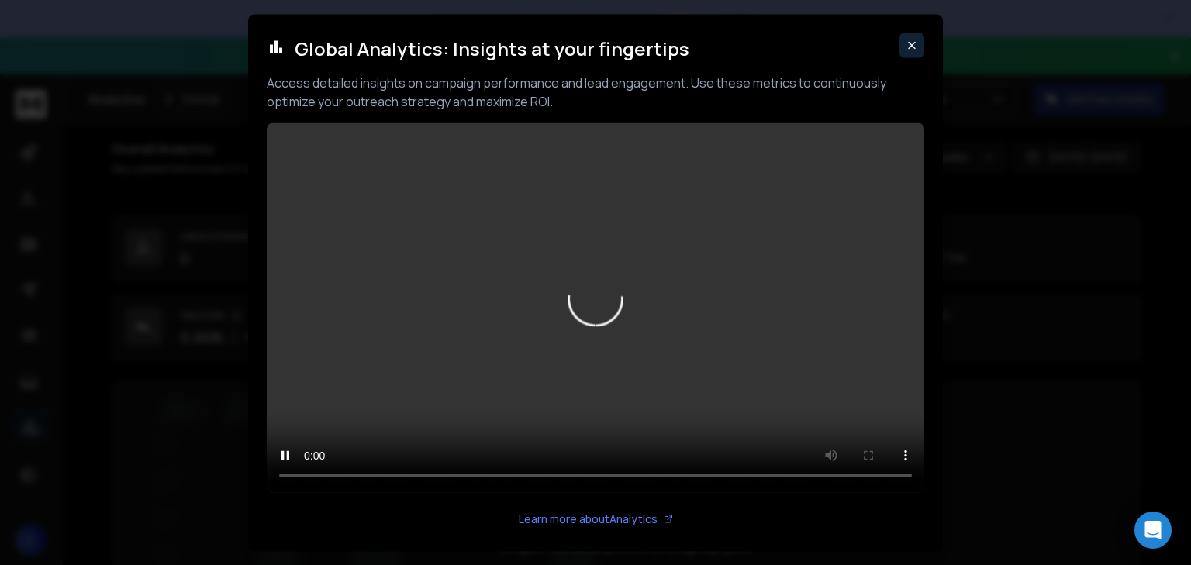
click at [915, 44] on icon at bounding box center [911, 45] width 12 height 12
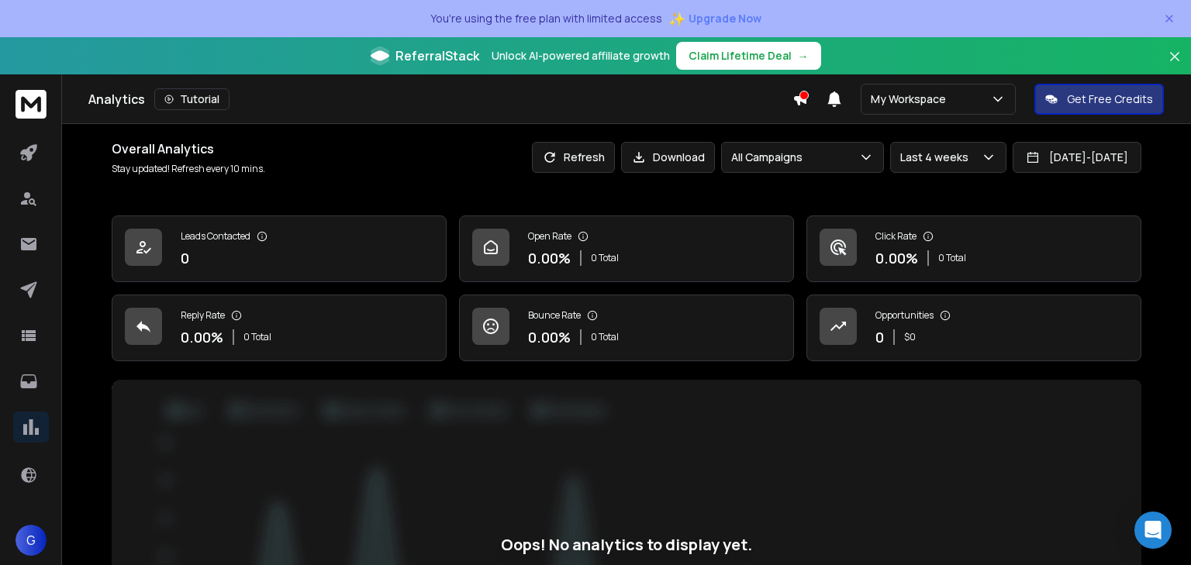
click at [1170, 52] on icon "Close banner" at bounding box center [1174, 56] width 9 height 9
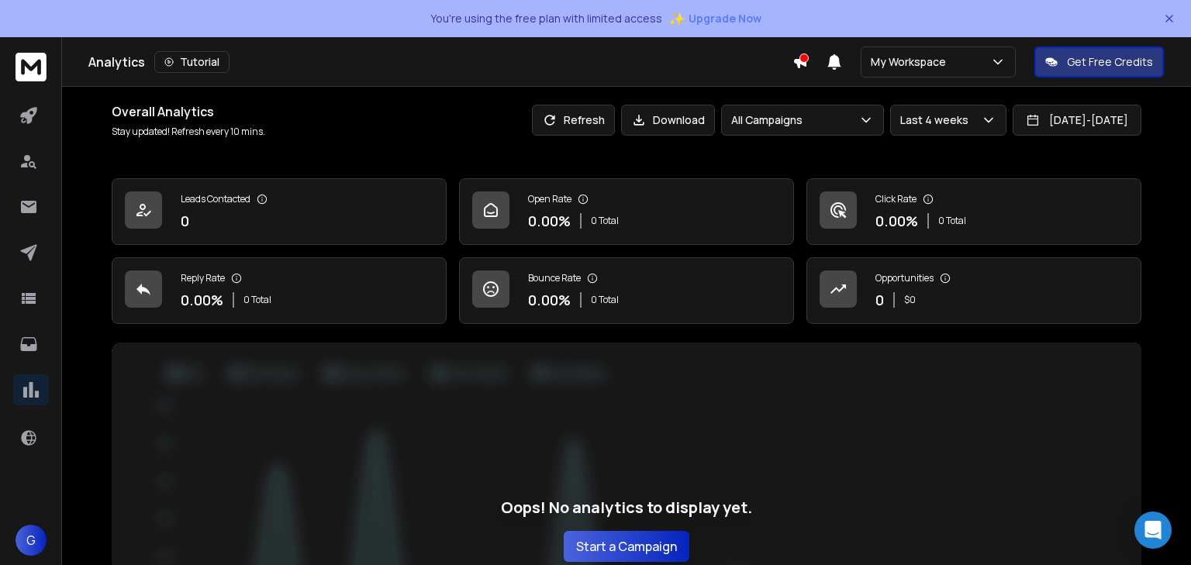
click at [1172, 20] on icon "Close notification" at bounding box center [1169, 18] width 12 height 12
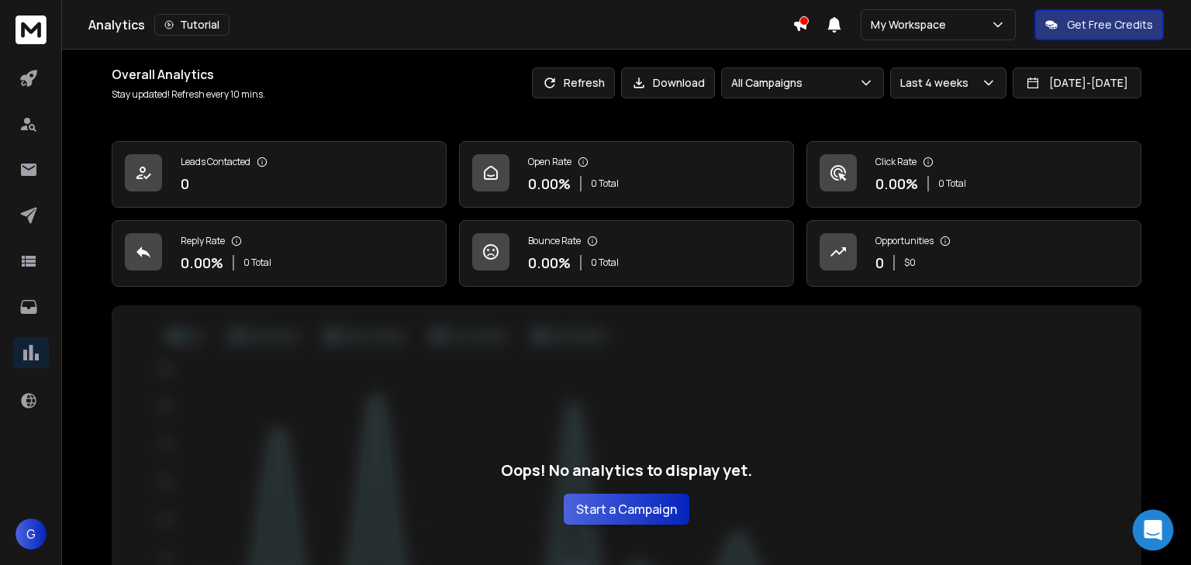
click at [1148, 526] on icon "Open Intercom Messenger" at bounding box center [1152, 530] width 18 height 20
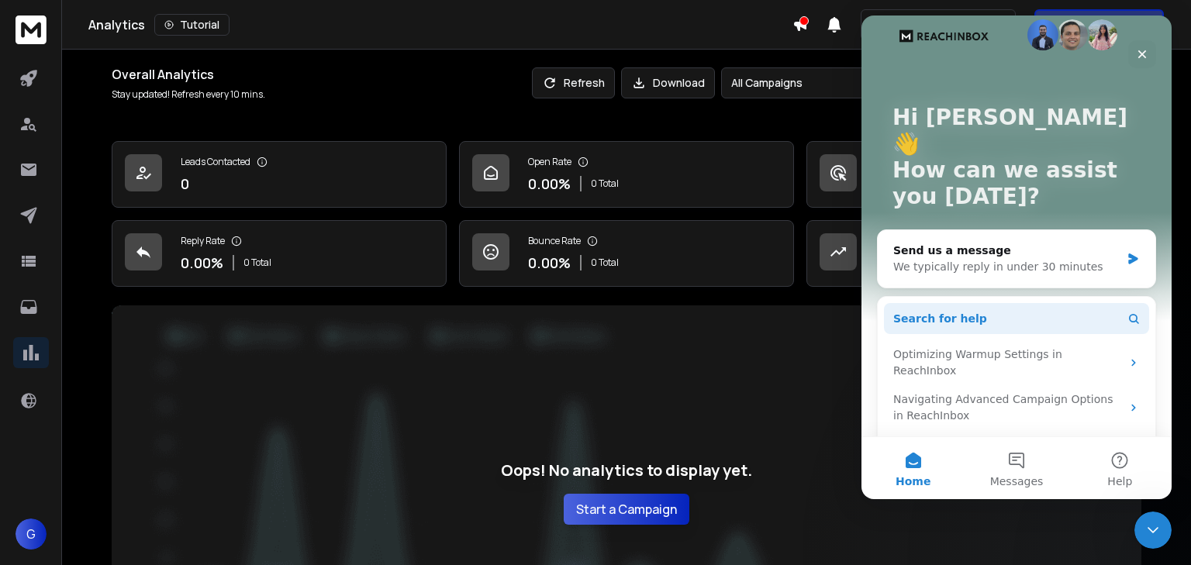
scroll to position [122, 0]
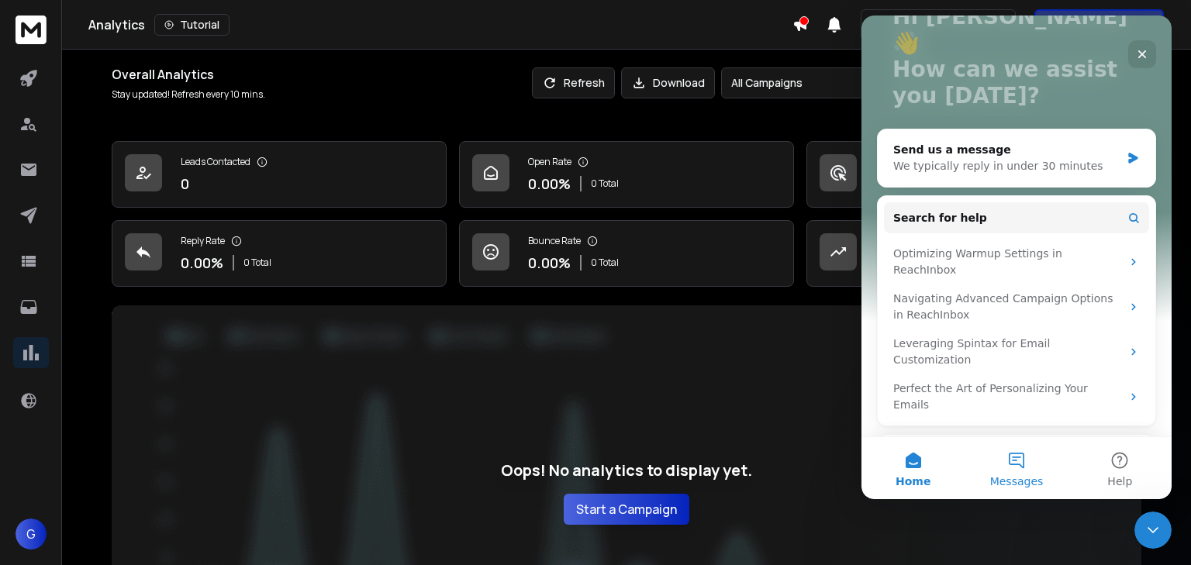
click at [1018, 462] on button "Messages" at bounding box center [1015, 468] width 103 height 62
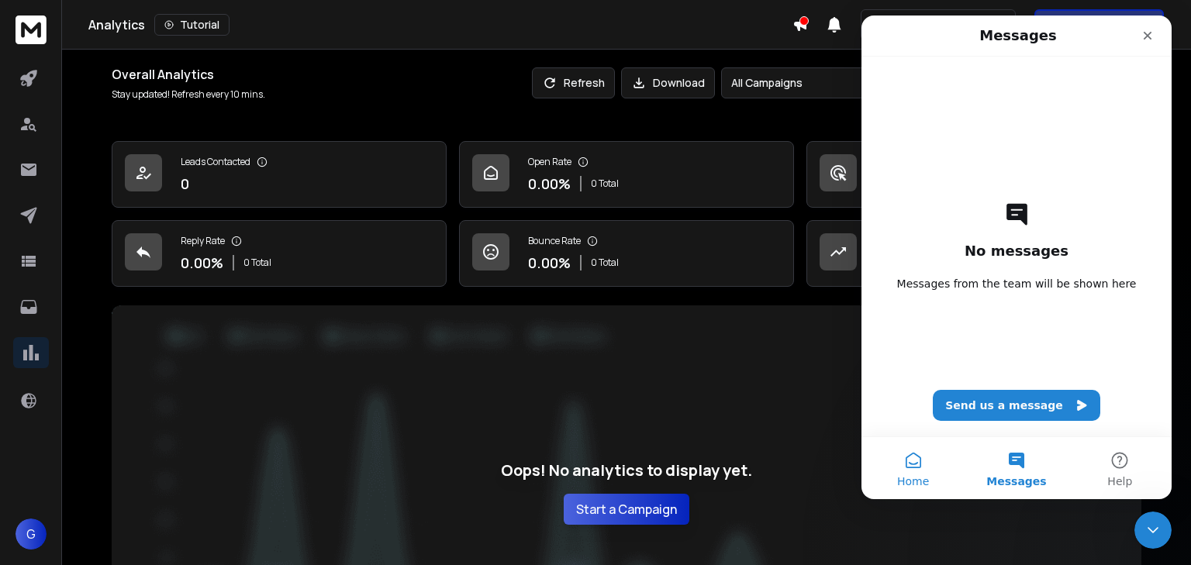
click at [946, 463] on button "Home" at bounding box center [912, 468] width 103 height 62
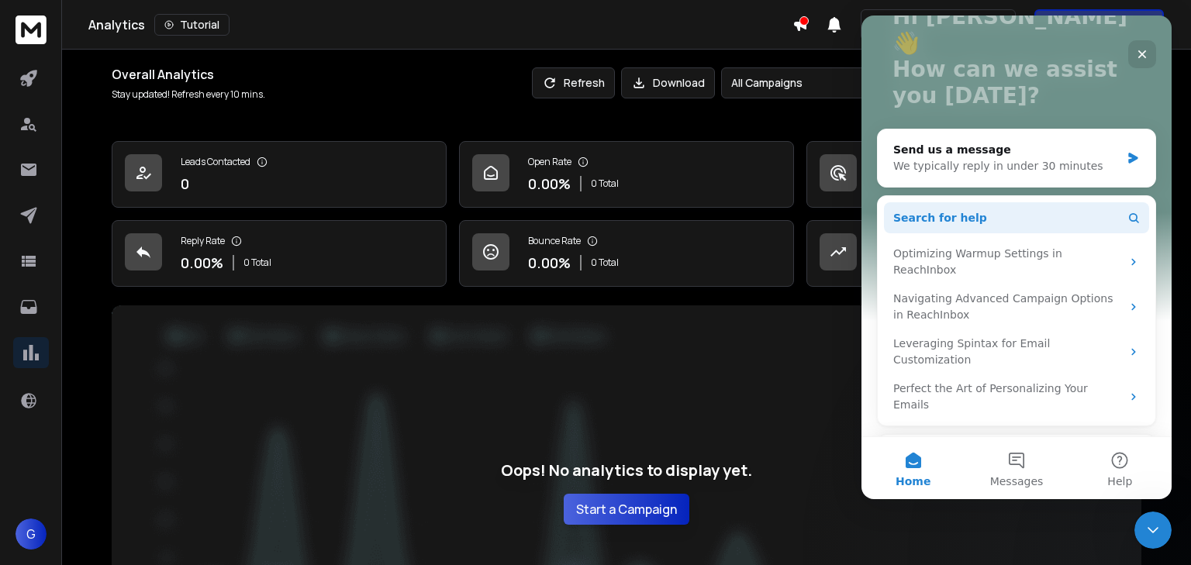
click at [1009, 202] on button "Search for help" at bounding box center [1016, 217] width 265 height 31
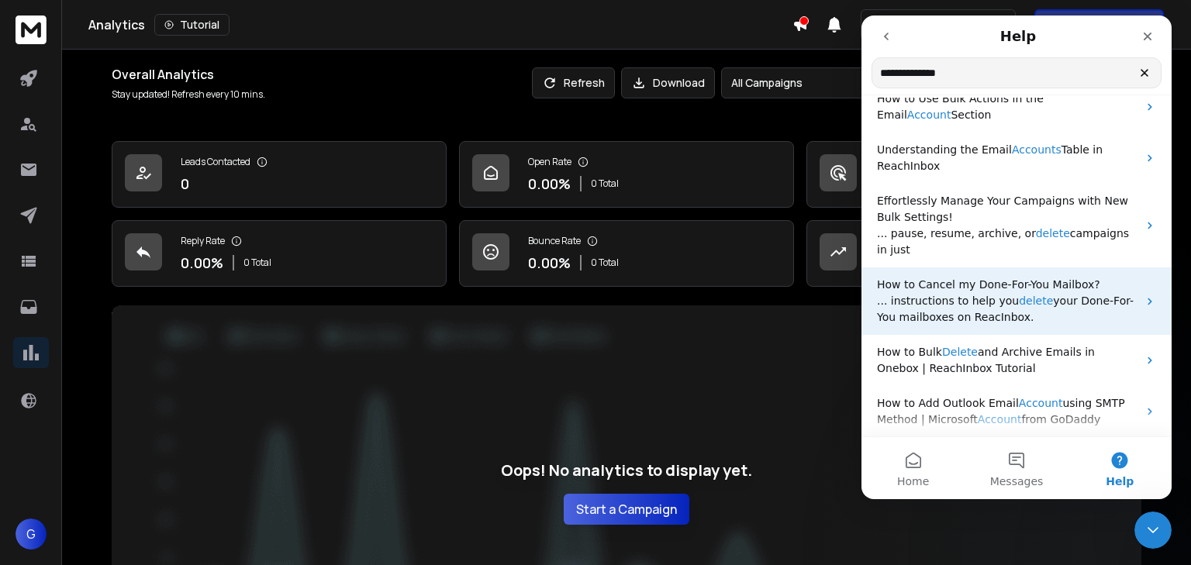
scroll to position [0, 0]
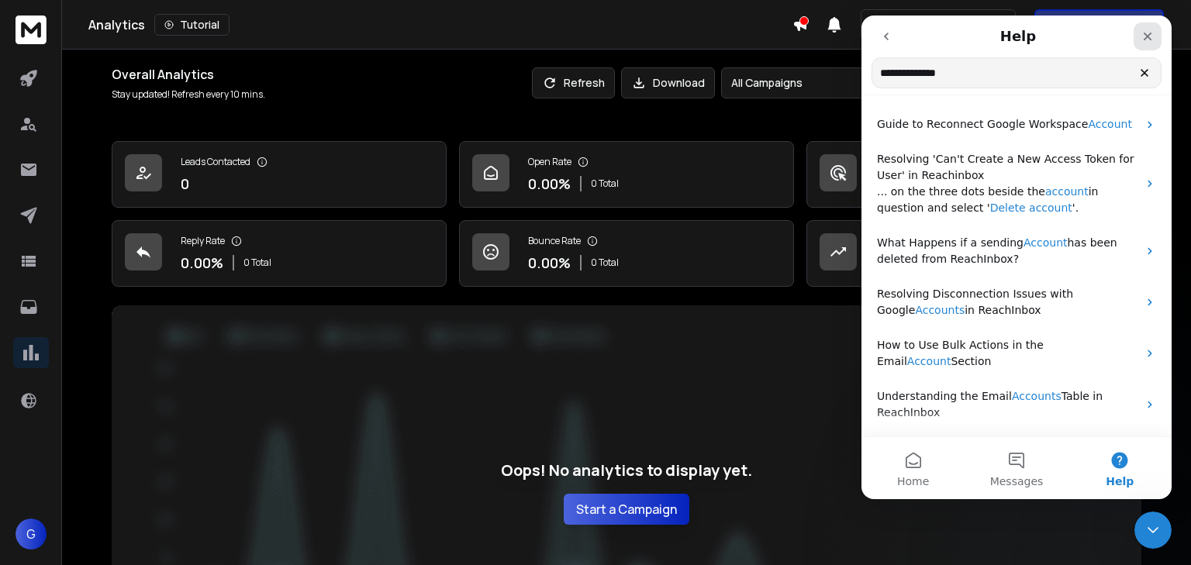
type input "**********"
click at [1147, 47] on div "Close" at bounding box center [1147, 36] width 28 height 28
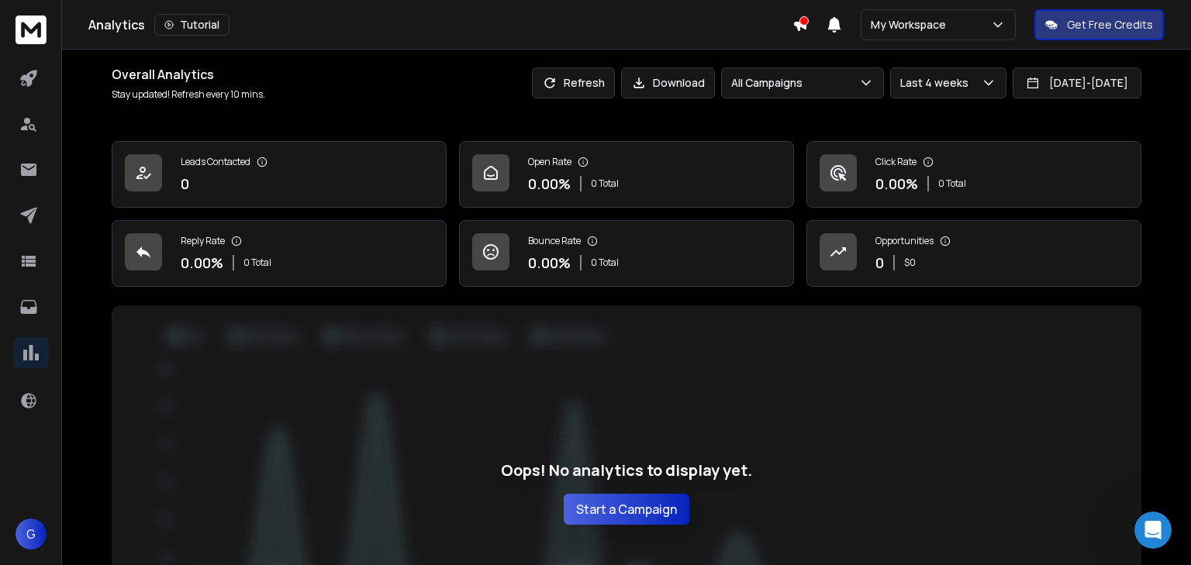
click at [20, 43] on icon at bounding box center [31, 30] width 31 height 29
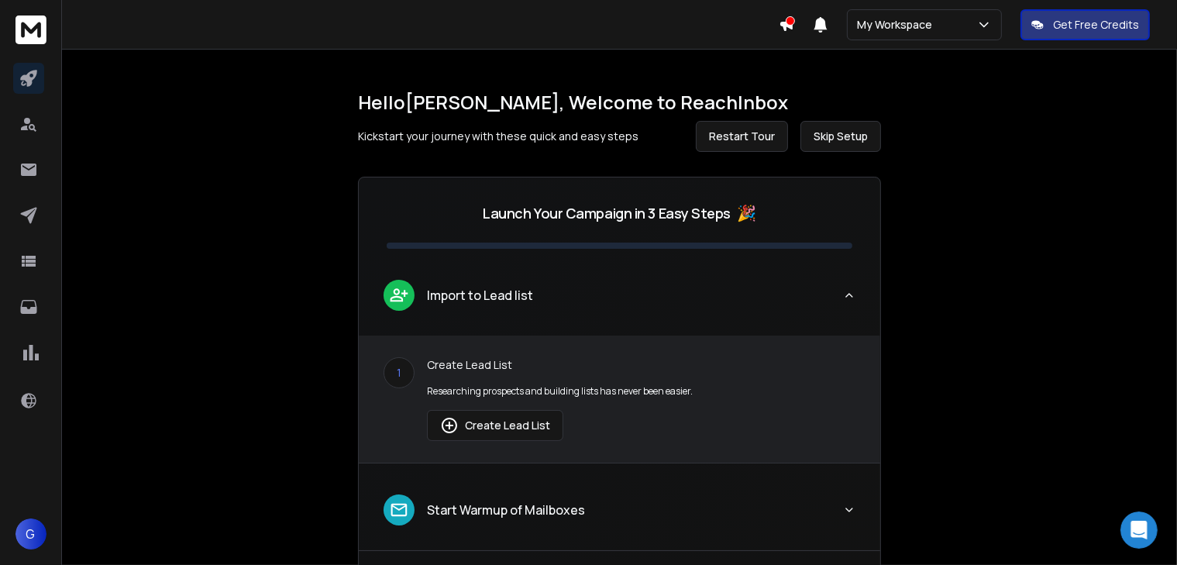
scroll to position [113, 0]
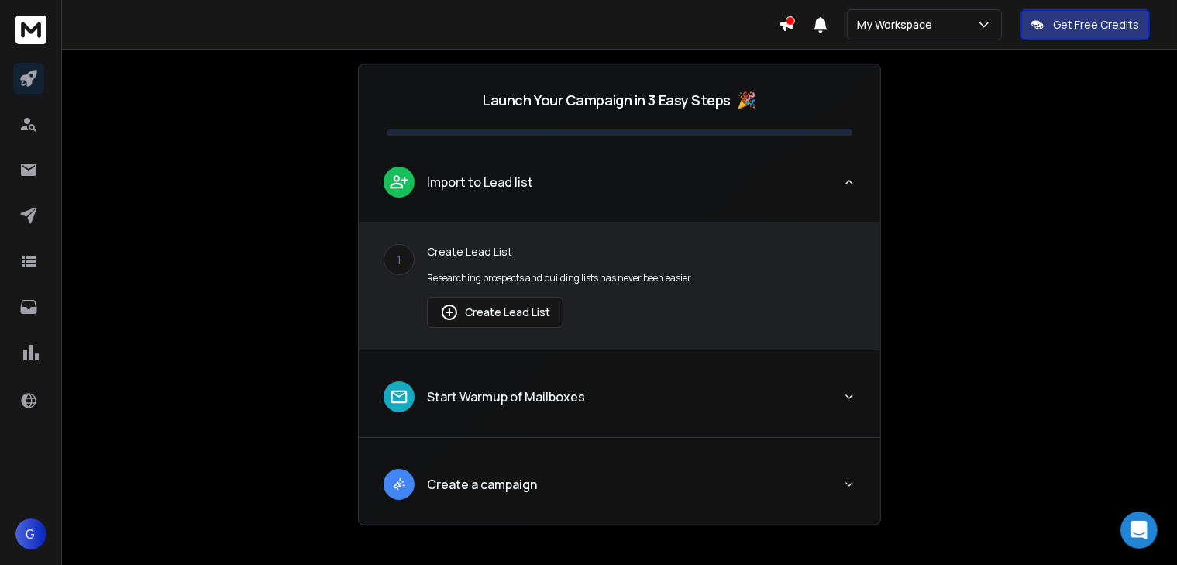
click at [39, 517] on div "G" at bounding box center [31, 282] width 62 height 565
click at [33, 529] on span "G" at bounding box center [31, 534] width 31 height 31
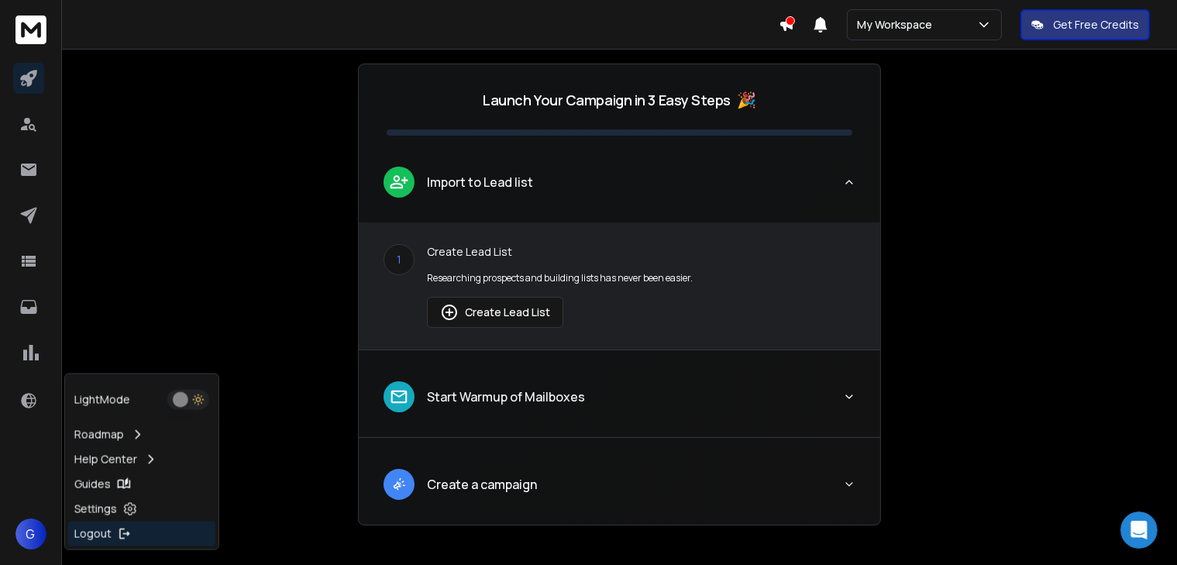
click at [111, 533] on div "Logout" at bounding box center [141, 534] width 147 height 25
